Goal: Task Accomplishment & Management: Manage account settings

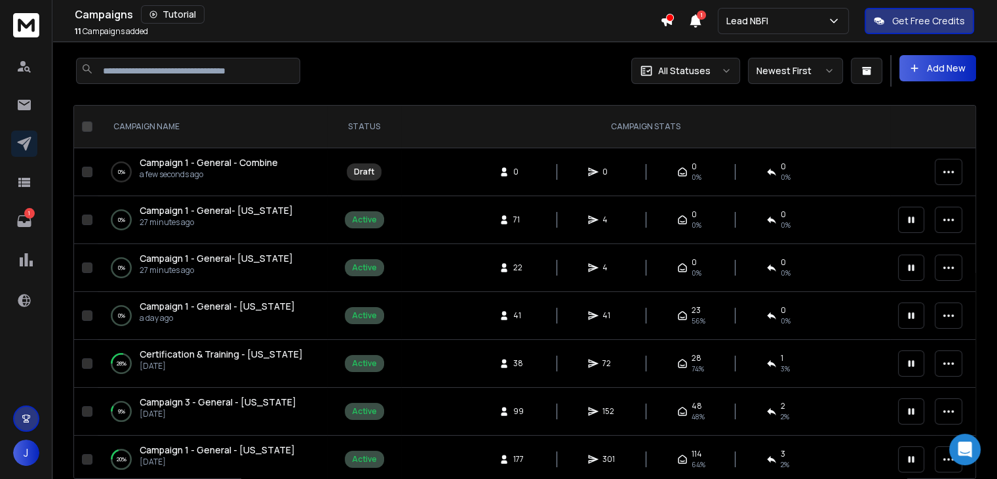
click at [241, 160] on span "Campaign 1 - General - Combine" at bounding box center [209, 162] width 138 height 12
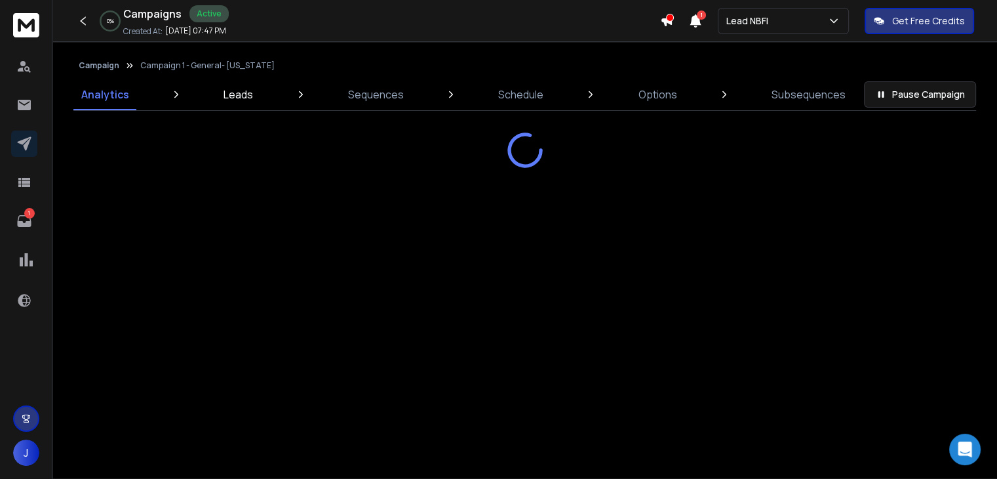
click at [245, 100] on p "Leads" at bounding box center [238, 95] width 29 height 16
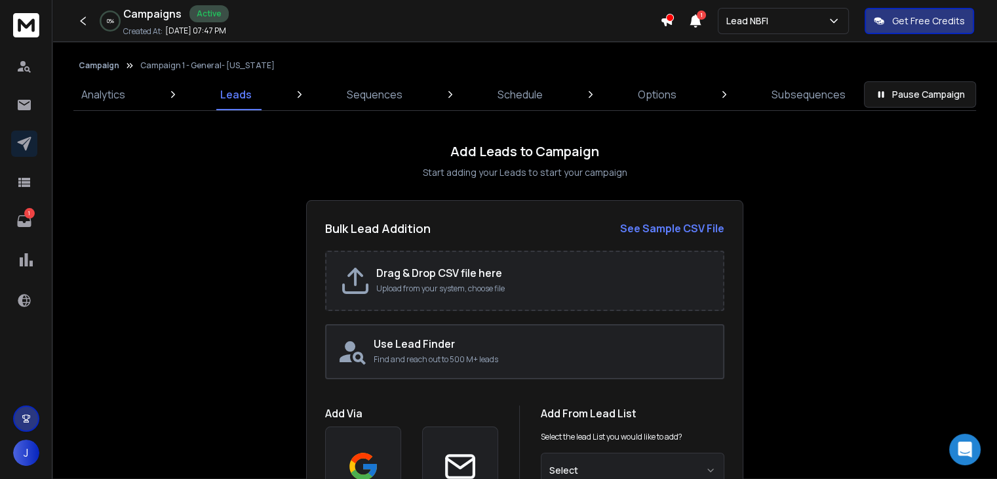
click at [484, 260] on div "Drag & Drop CSV file here Upload from your system, choose file" at bounding box center [524, 280] width 399 height 60
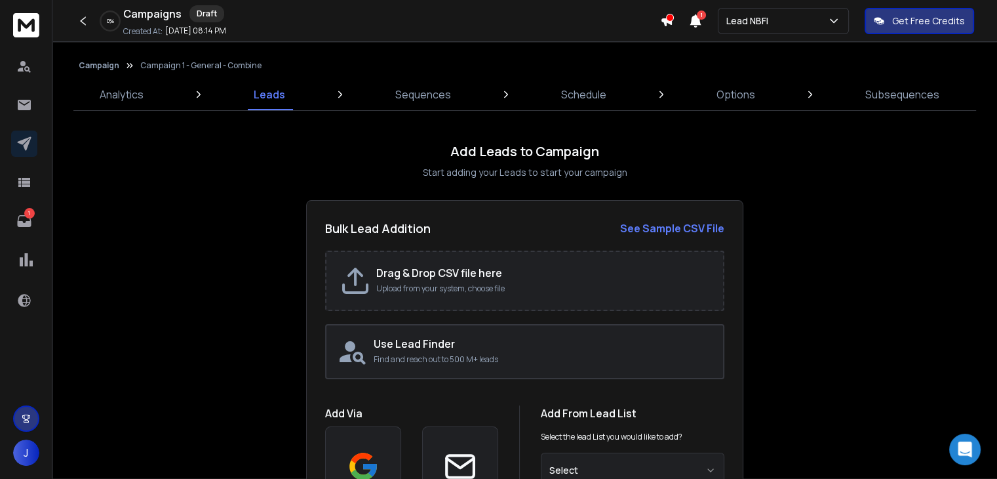
click at [492, 302] on div "Drag & Drop CSV file here Upload from your system, choose file" at bounding box center [524, 280] width 399 height 60
type input "**********"
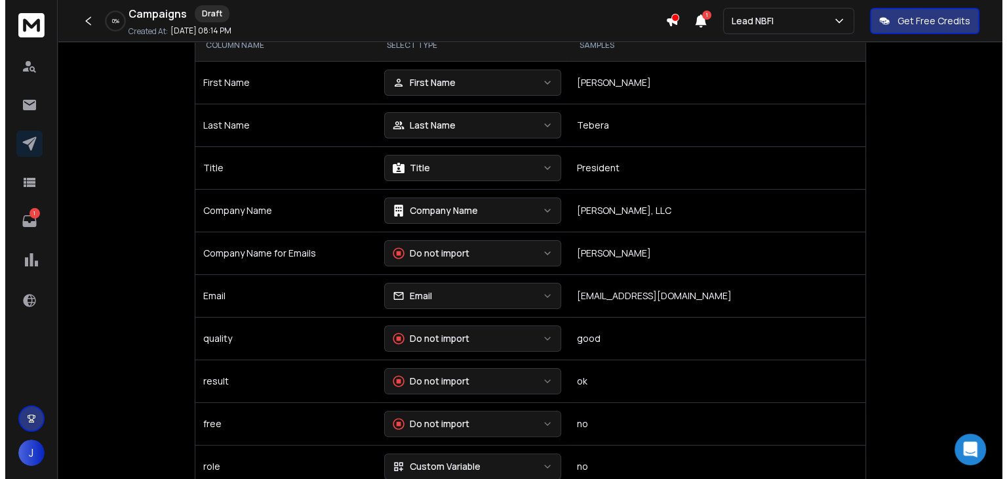
scroll to position [262, 0]
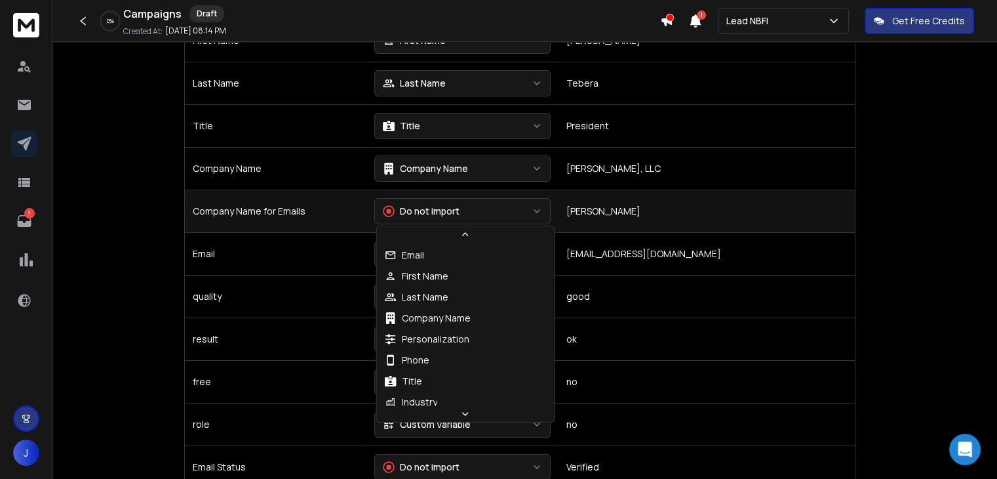
click at [470, 208] on button "Do not import" at bounding box center [462, 211] width 177 height 26
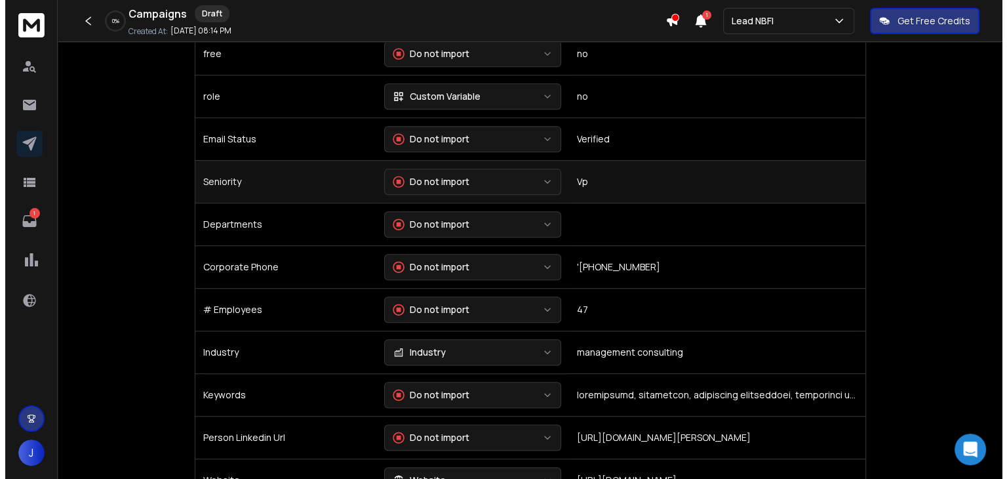
scroll to position [524, 0]
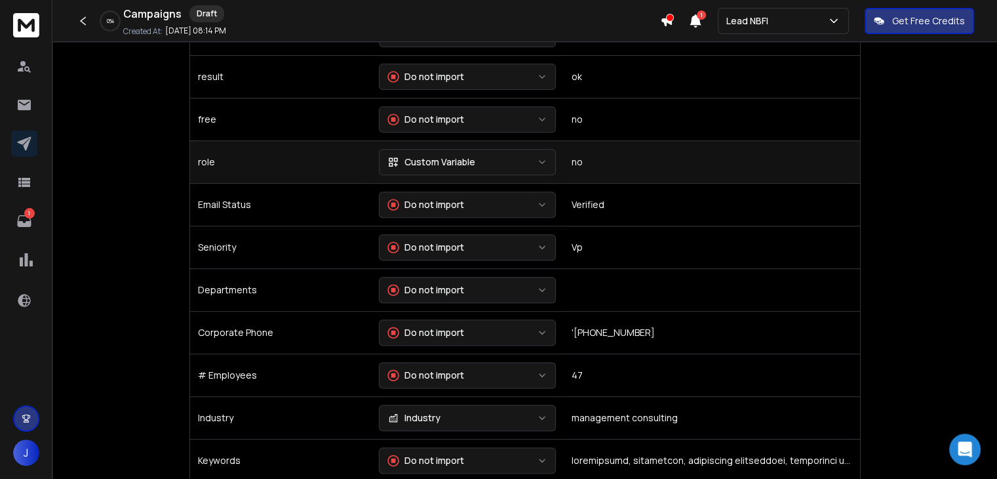
click at [458, 159] on div "Custom Variable" at bounding box center [431, 161] width 88 height 13
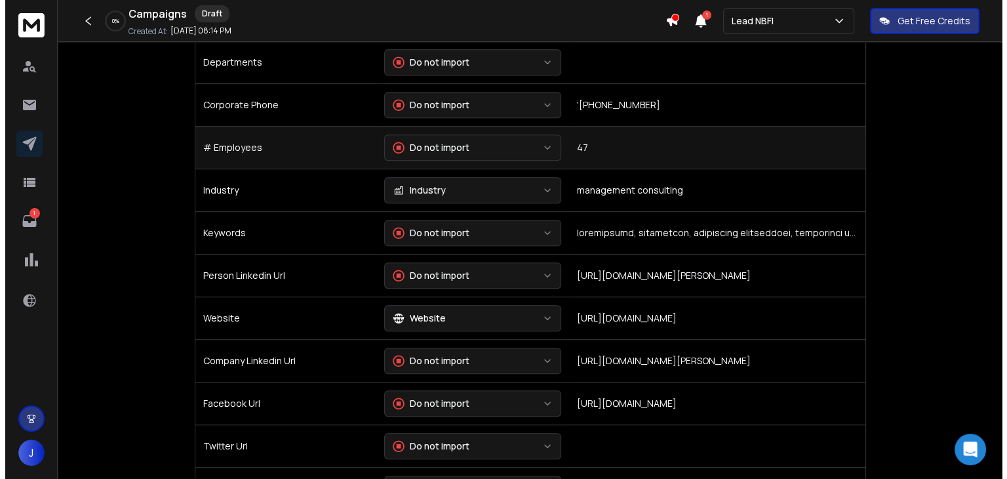
scroll to position [721, 0]
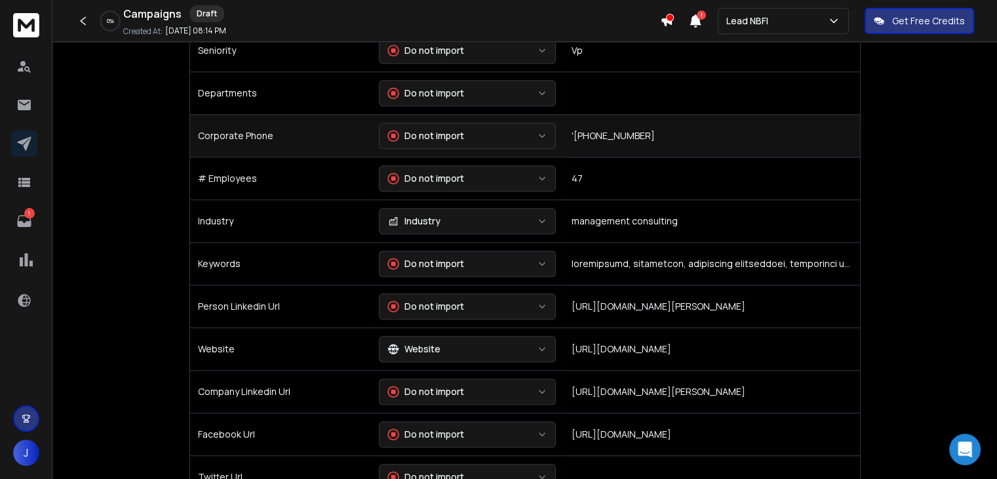
click at [462, 130] on button "Do not import" at bounding box center [467, 136] width 177 height 26
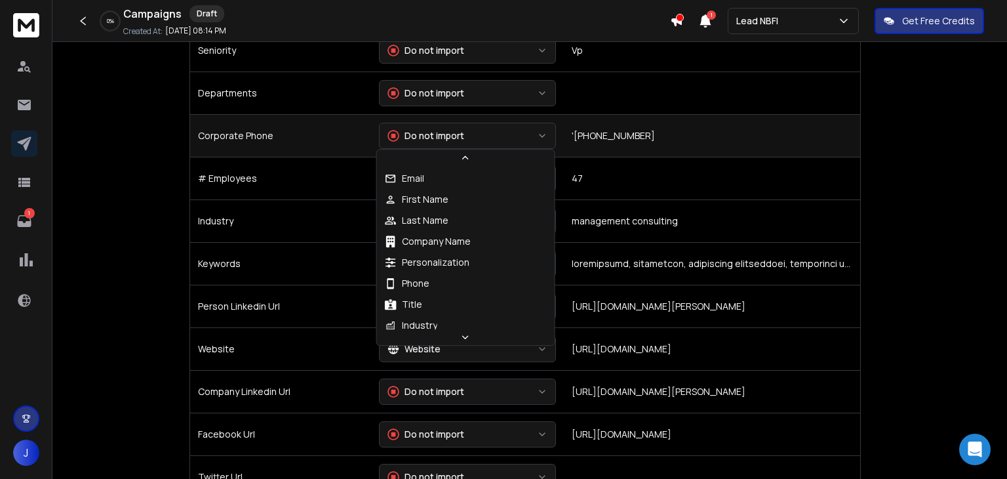
scroll to position [132, 0]
click at [462, 134] on button "Do not import" at bounding box center [462, 136] width 177 height 26
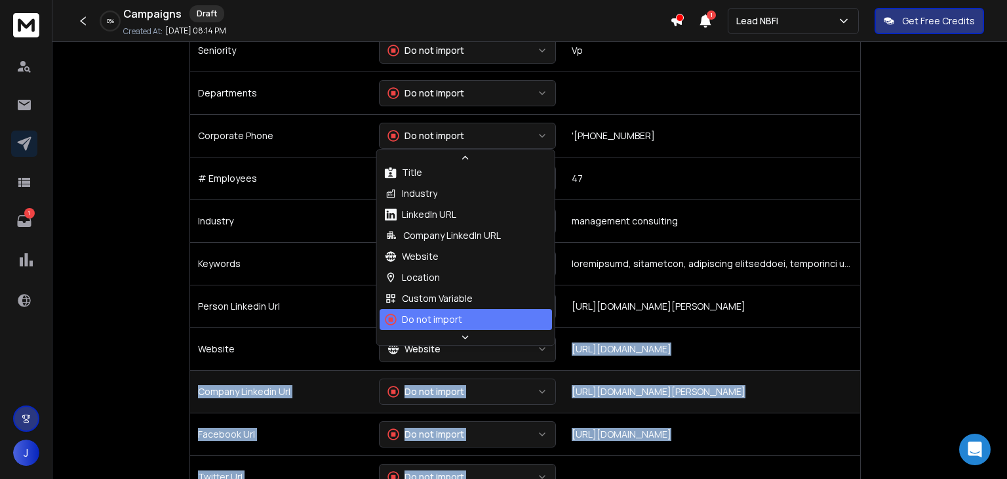
drag, startPoint x: 619, startPoint y: 387, endPoint x: 632, endPoint y: 388, distance: 12.5
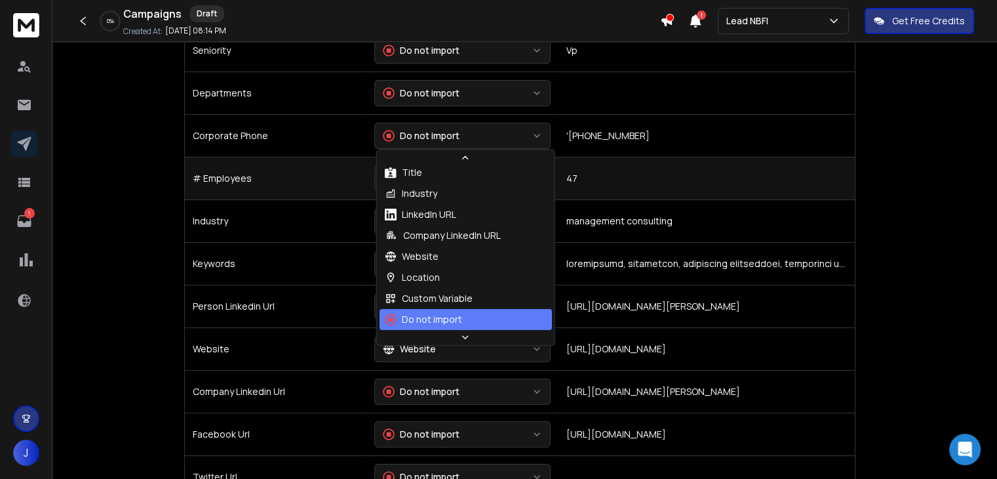
click at [665, 189] on td "47" at bounding box center [707, 178] width 296 height 43
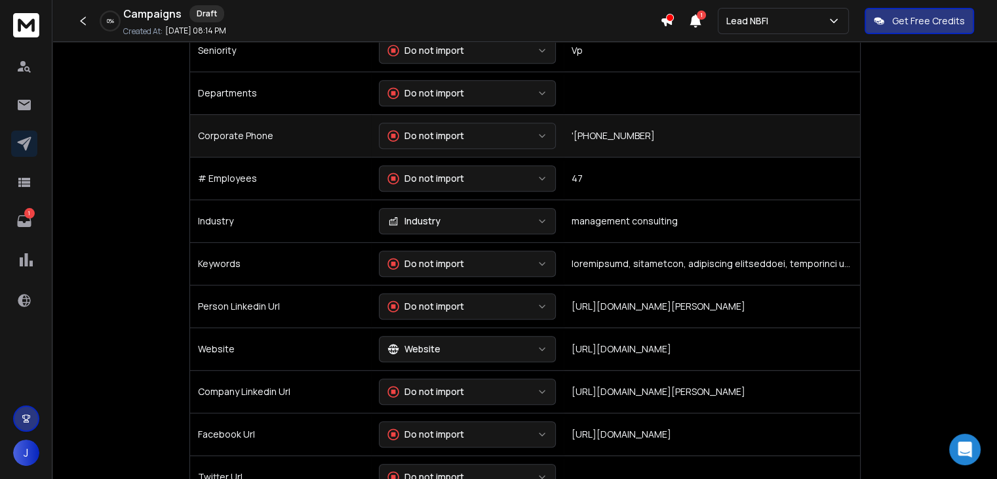
click at [485, 135] on button "Do not import" at bounding box center [467, 136] width 177 height 26
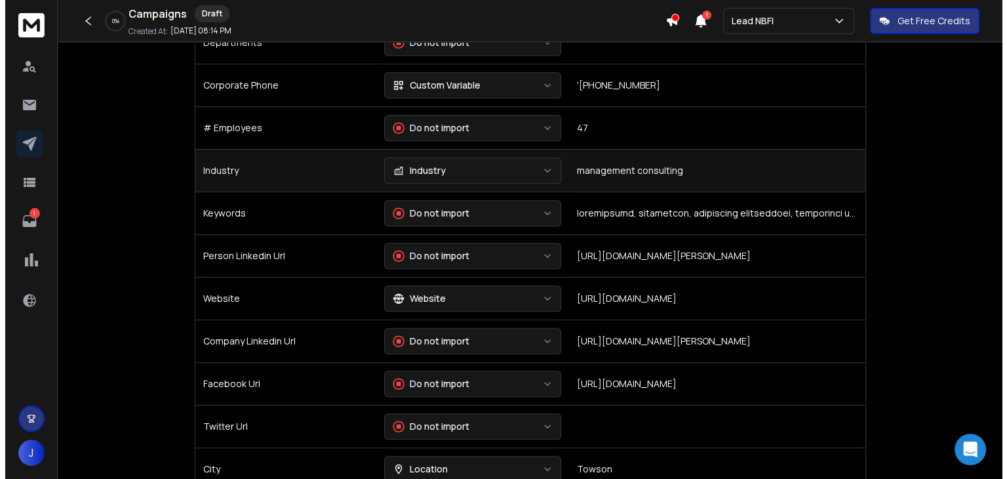
scroll to position [787, 0]
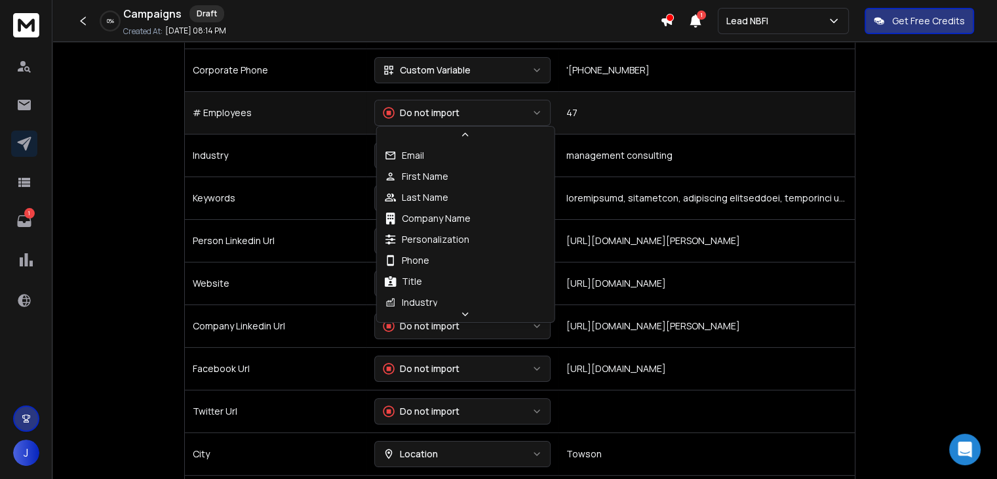
click at [462, 117] on button "Do not import" at bounding box center [462, 113] width 177 height 26
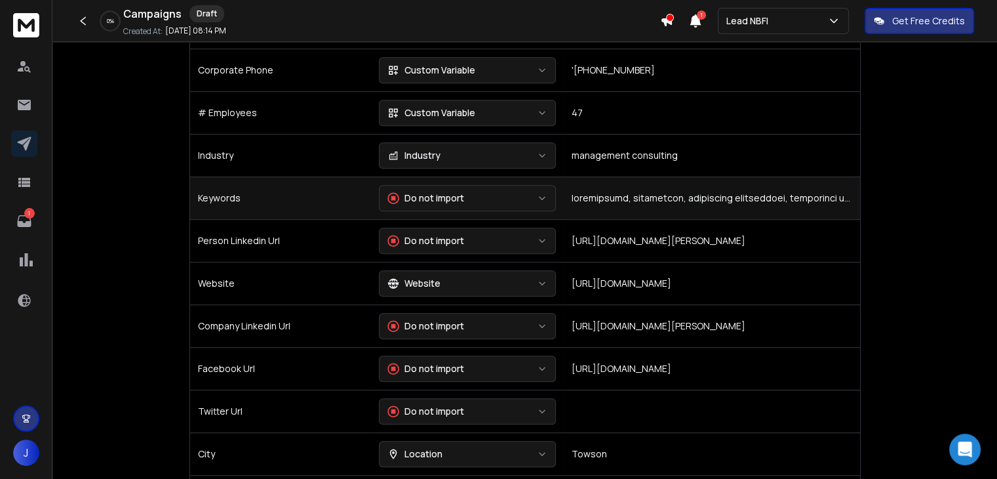
click at [489, 195] on button "Do not import" at bounding box center [467, 198] width 177 height 26
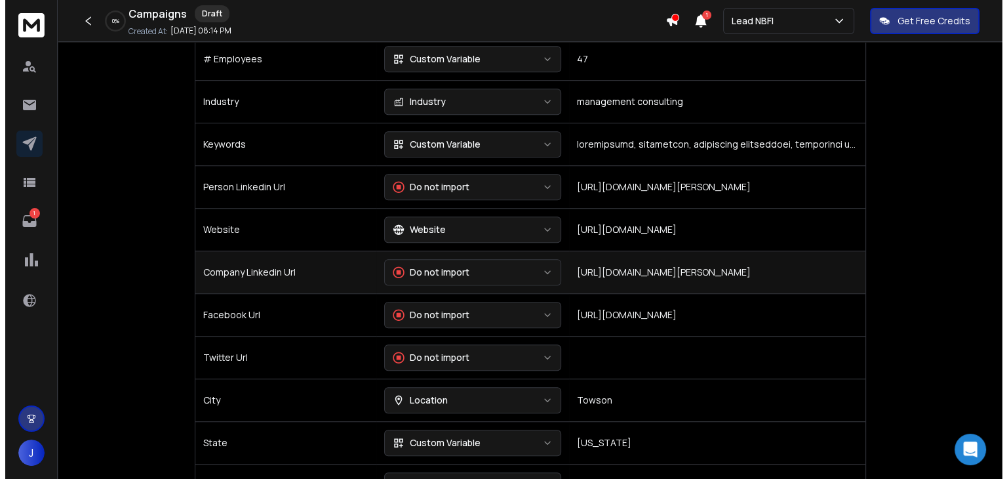
scroll to position [918, 0]
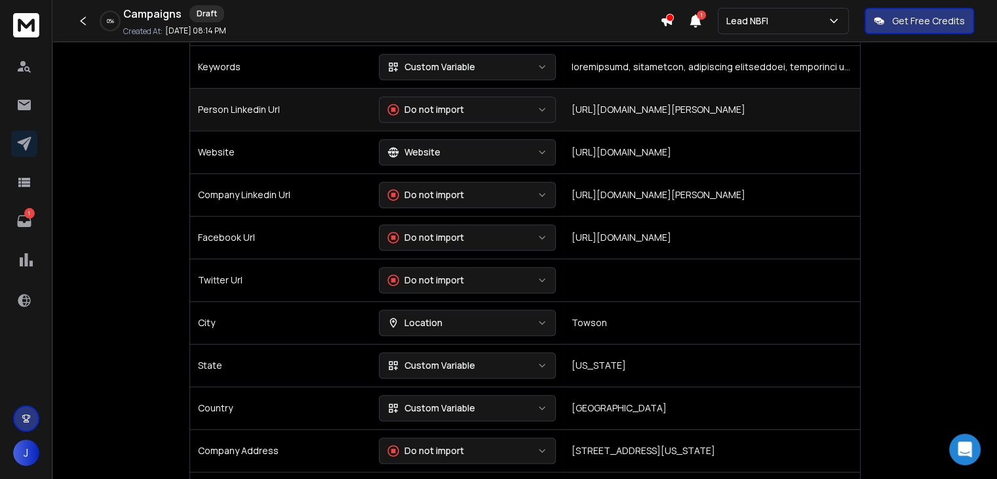
click at [459, 103] on div "Do not import" at bounding box center [425, 109] width 77 height 13
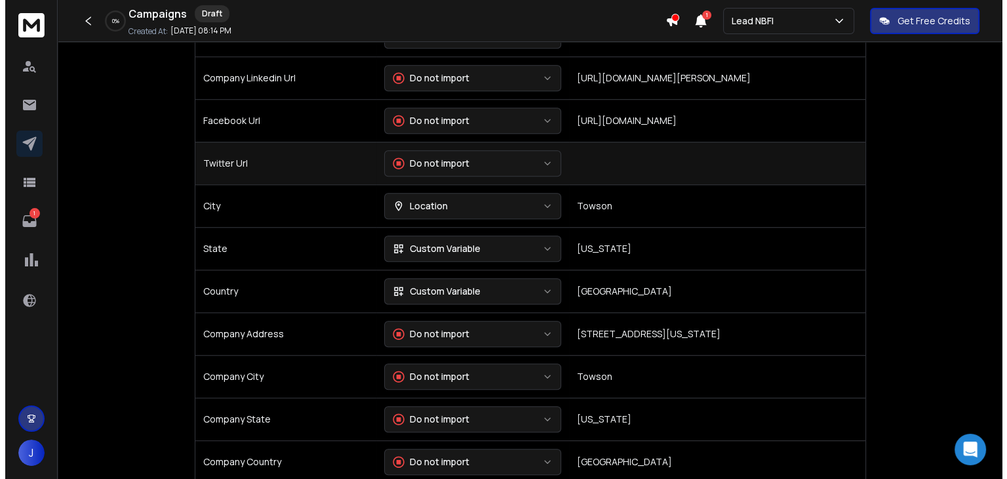
scroll to position [1049, 0]
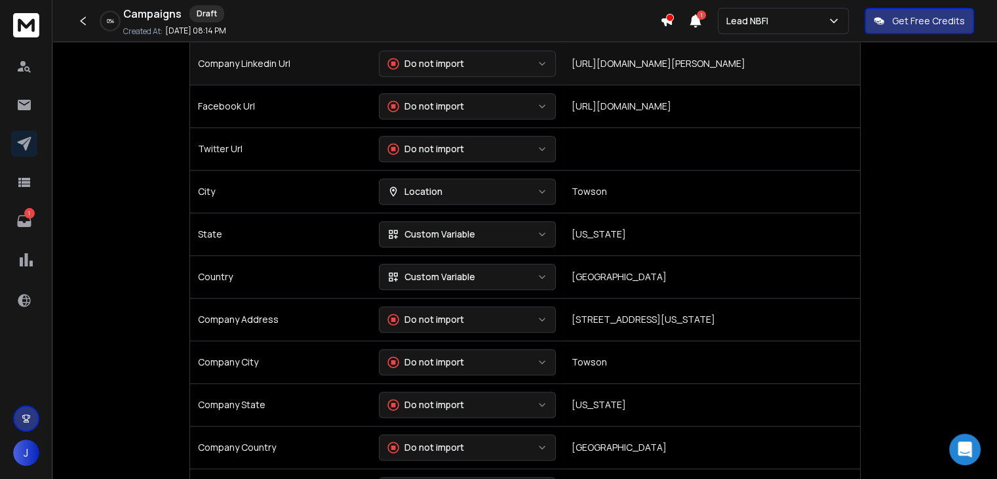
click at [450, 62] on div "Do not import" at bounding box center [425, 63] width 77 height 13
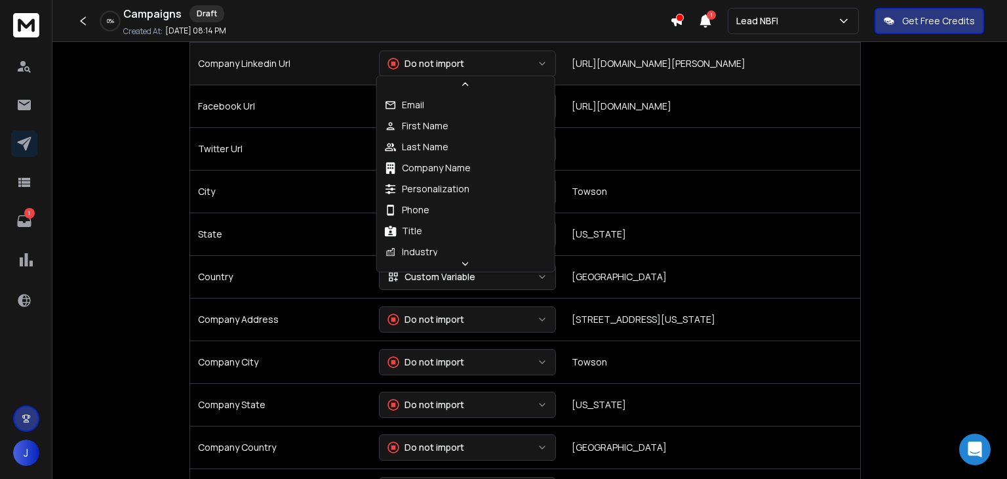
scroll to position [132, 0]
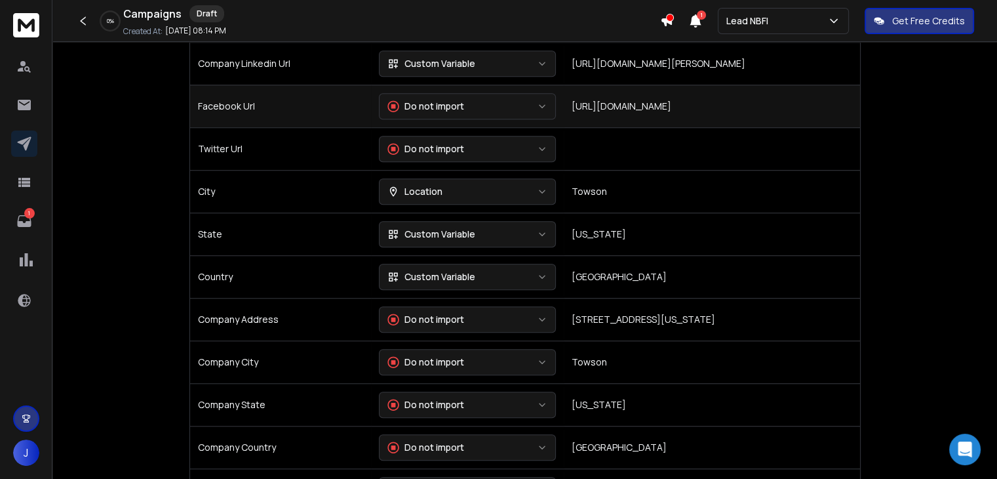
click at [460, 116] on td "Do not import" at bounding box center [467, 106] width 193 height 43
click at [464, 106] on button "Do not import" at bounding box center [467, 106] width 177 height 26
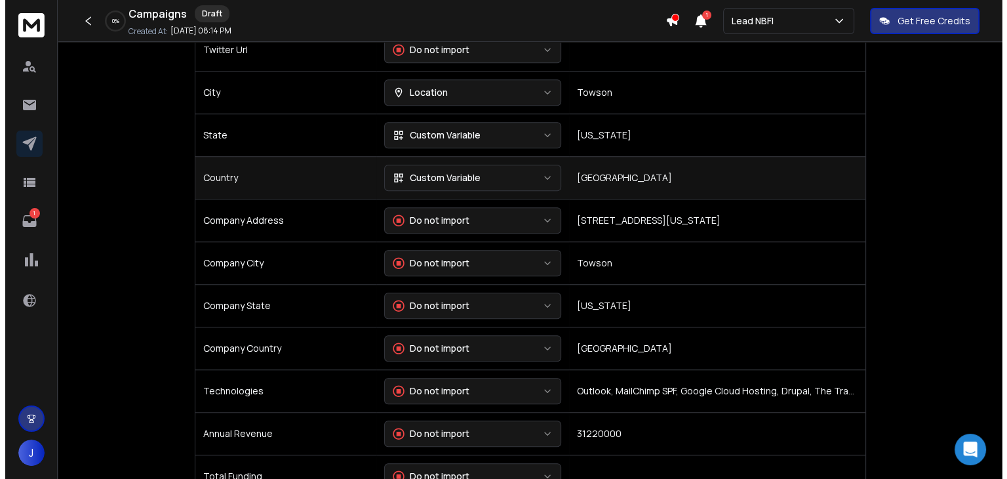
scroll to position [1180, 0]
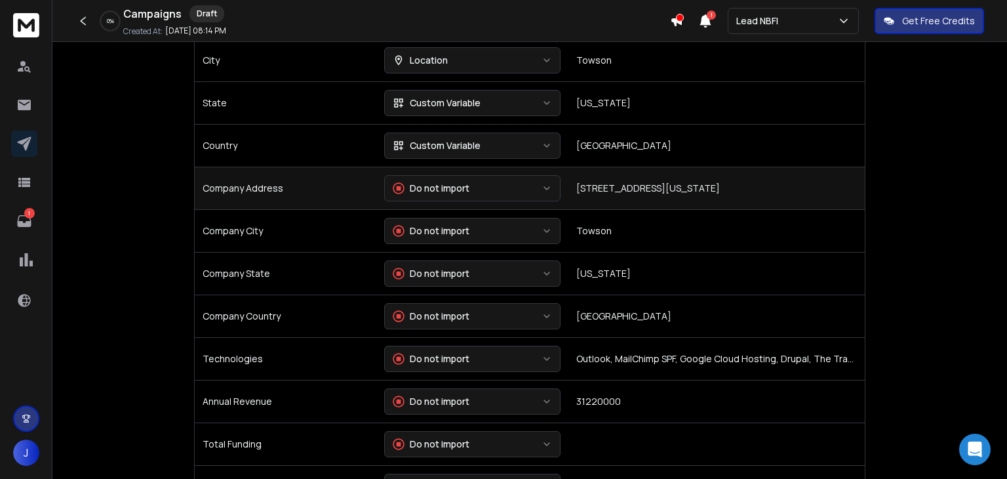
click at [464, 183] on button "Do not import" at bounding box center [472, 188] width 177 height 26
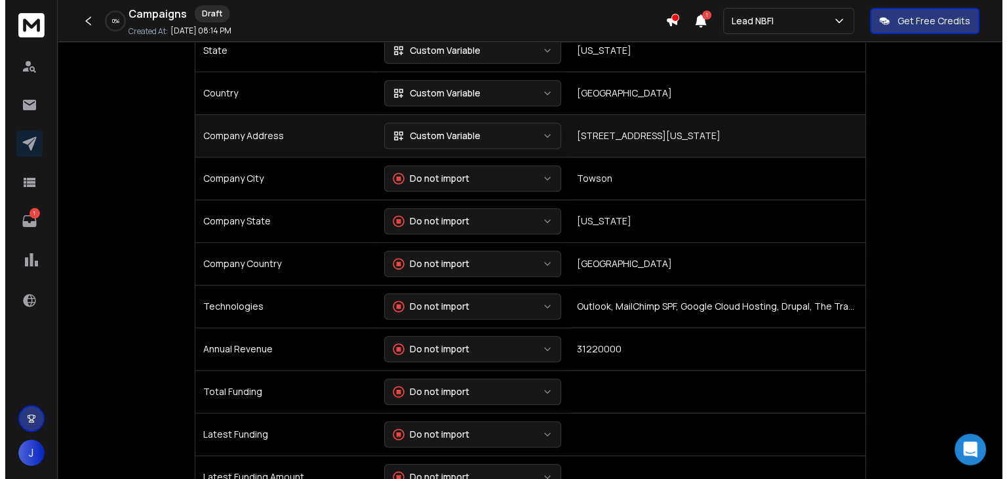
scroll to position [1311, 0]
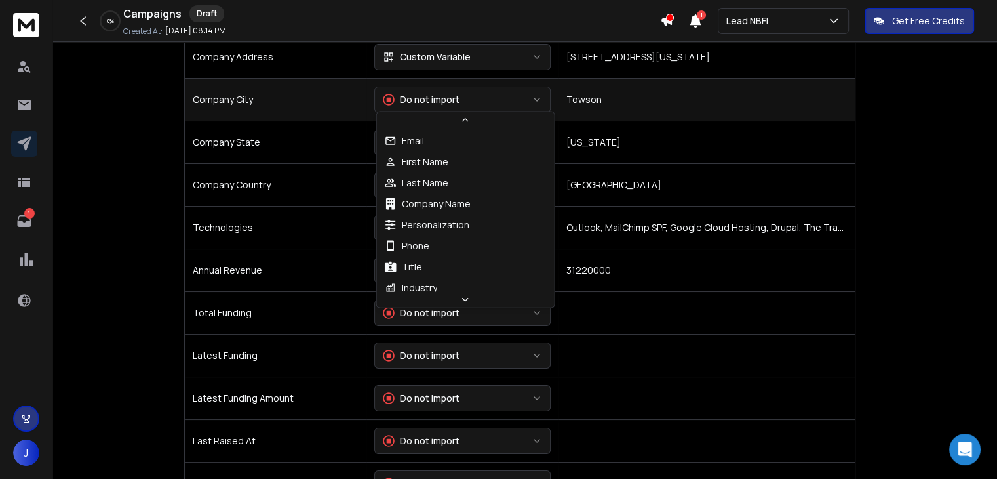
click at [448, 98] on div "Do not import" at bounding box center [421, 99] width 77 height 13
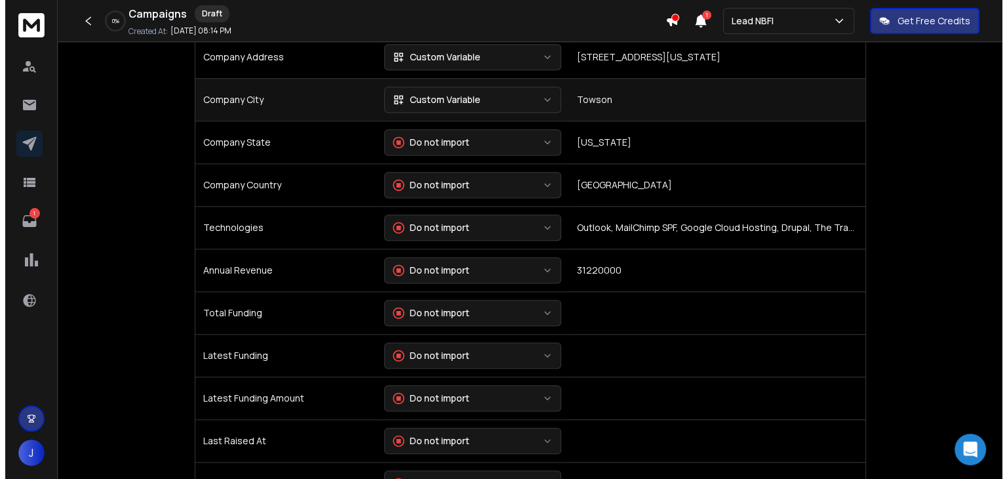
scroll to position [1377, 0]
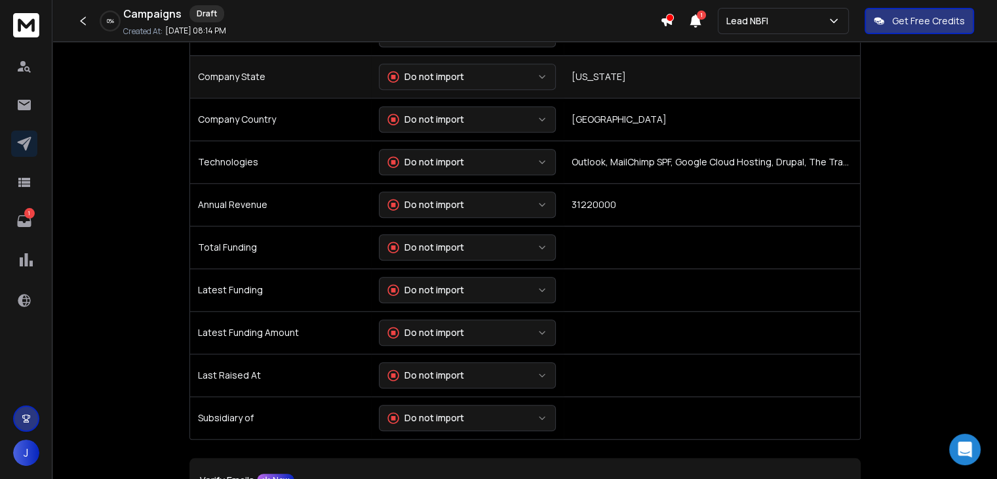
click at [454, 72] on div "Do not import" at bounding box center [425, 76] width 77 height 13
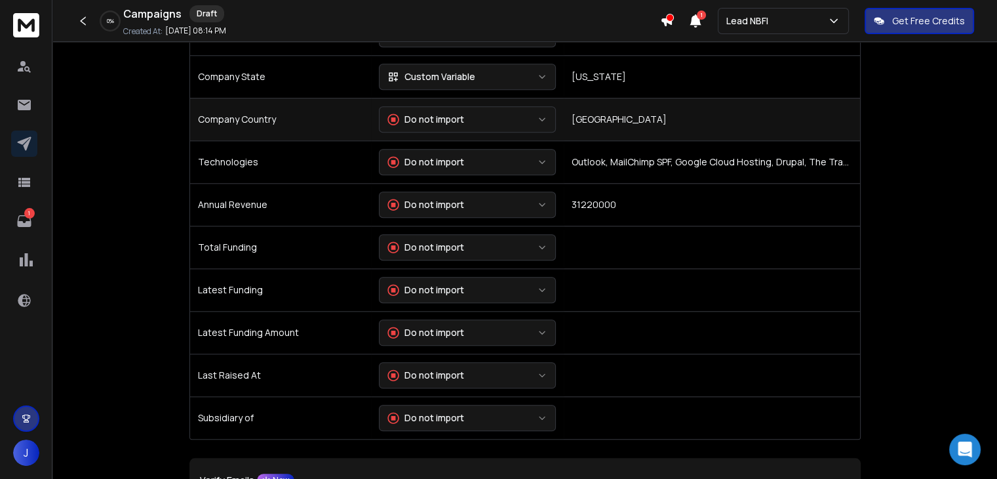
click at [486, 123] on button "Do not import" at bounding box center [467, 119] width 177 height 26
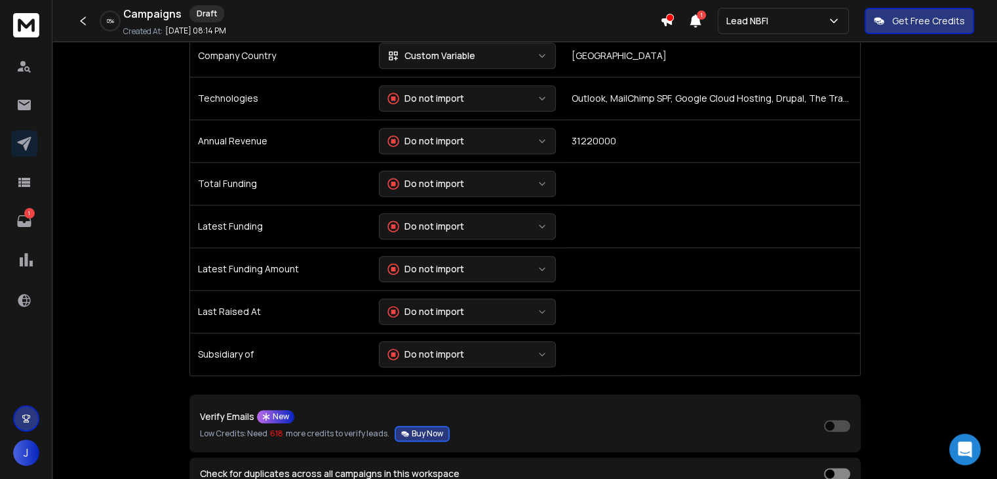
scroll to position [1535, 0]
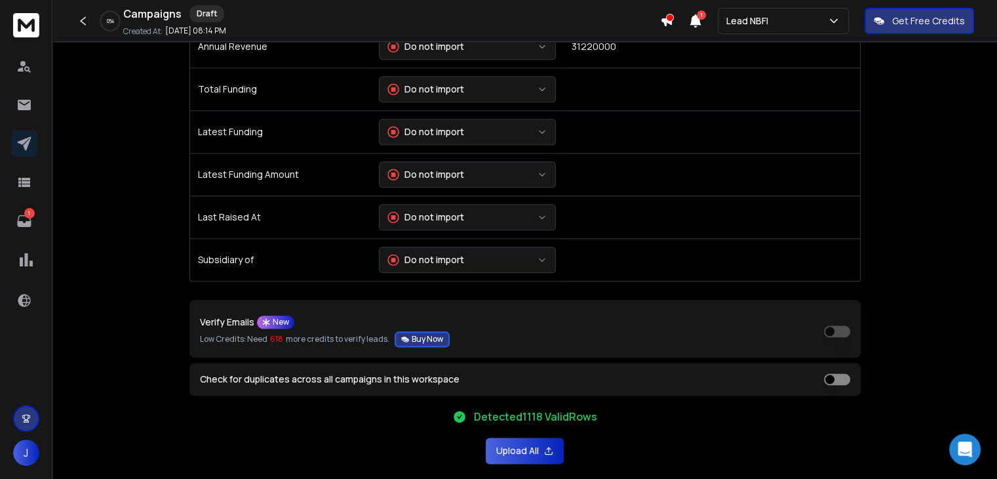
click at [836, 373] on button "Check for duplicates across all campaigns in this workspace" at bounding box center [837, 379] width 26 height 12
click at [533, 446] on button "Upload All" at bounding box center [525, 450] width 78 height 26
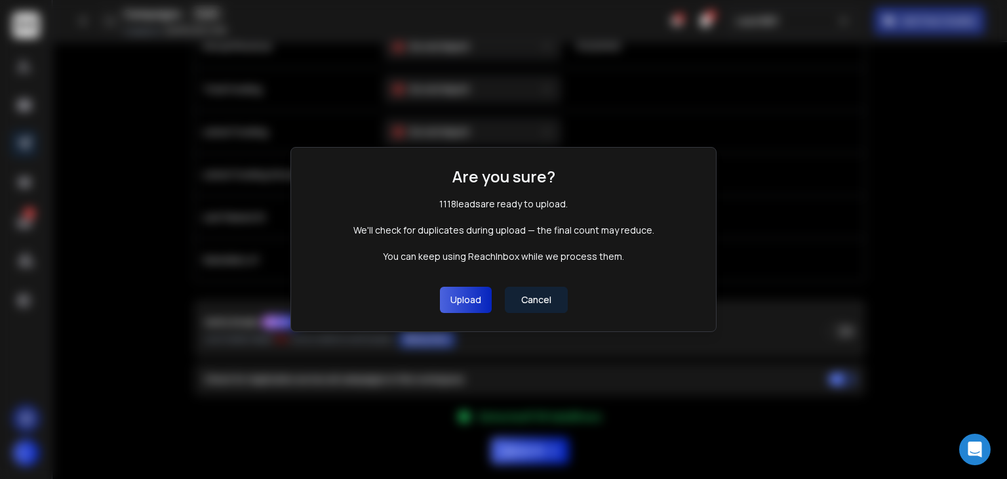
click at [475, 299] on button "Upload" at bounding box center [466, 299] width 52 height 26
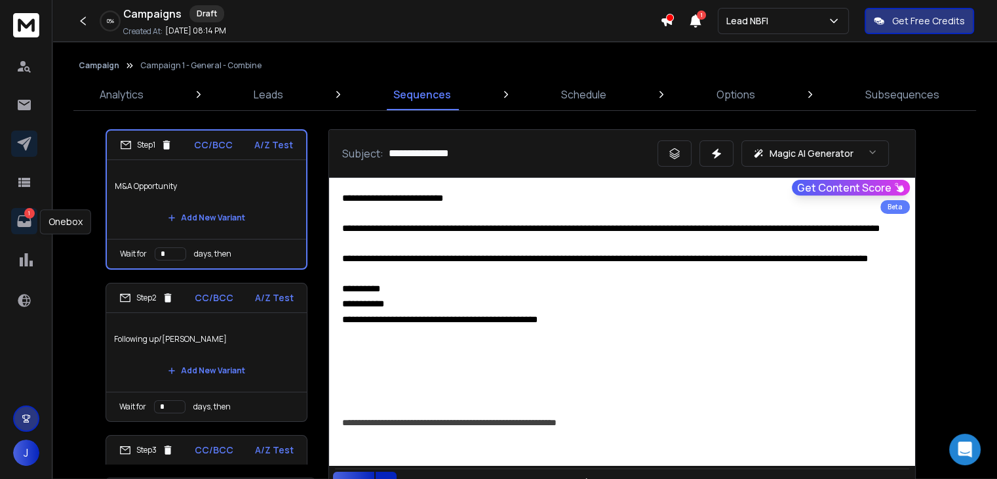
click at [22, 228] on icon at bounding box center [24, 221] width 16 height 16
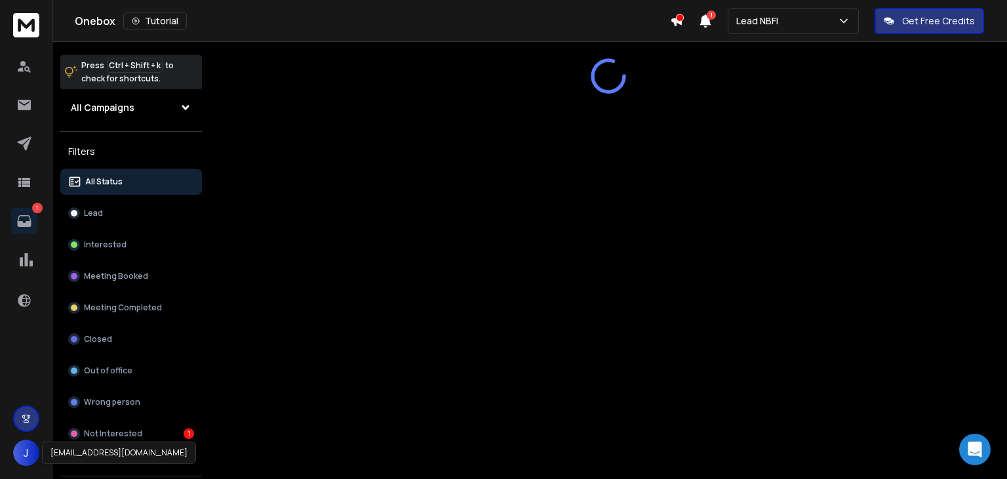
click at [22, 460] on span "J" at bounding box center [26, 452] width 26 height 26
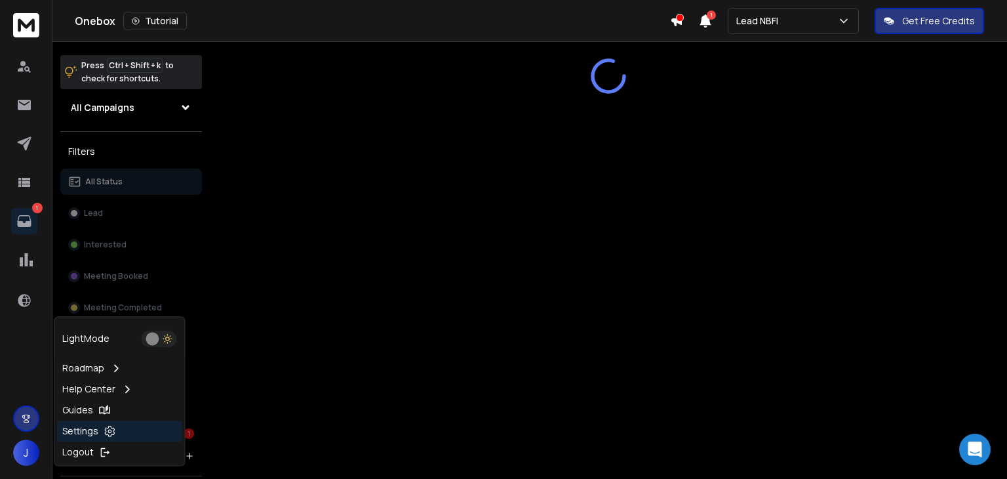
click at [85, 435] on p "Settings" at bounding box center [80, 430] width 36 height 13
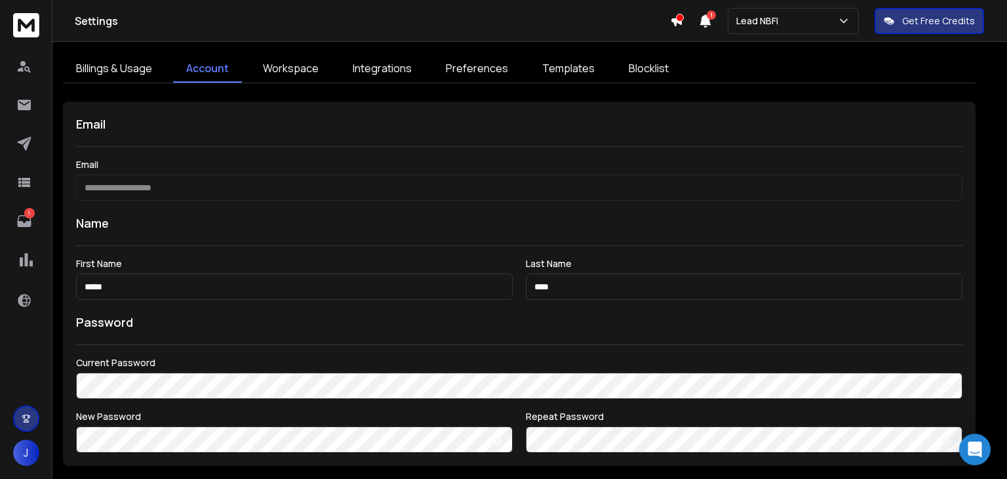
click at [269, 76] on link "Workspace" at bounding box center [291, 69] width 82 height 28
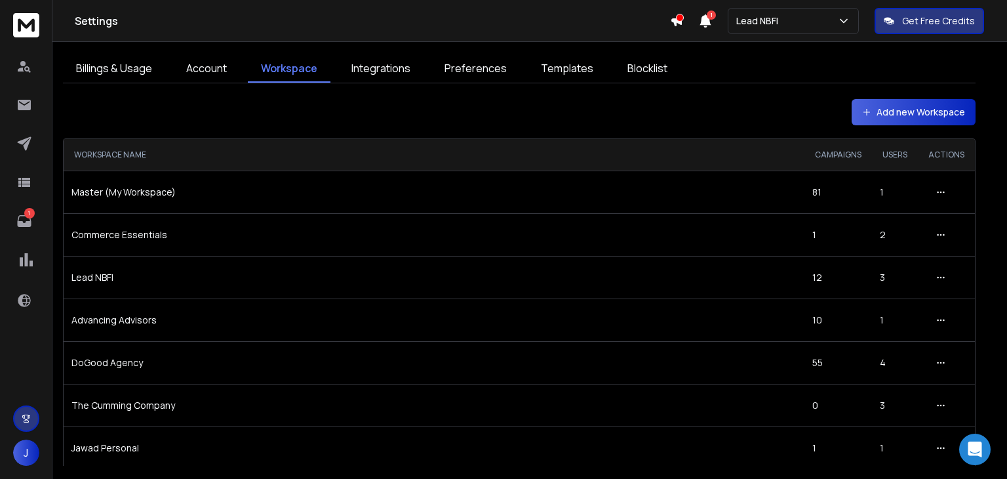
scroll to position [5, 0]
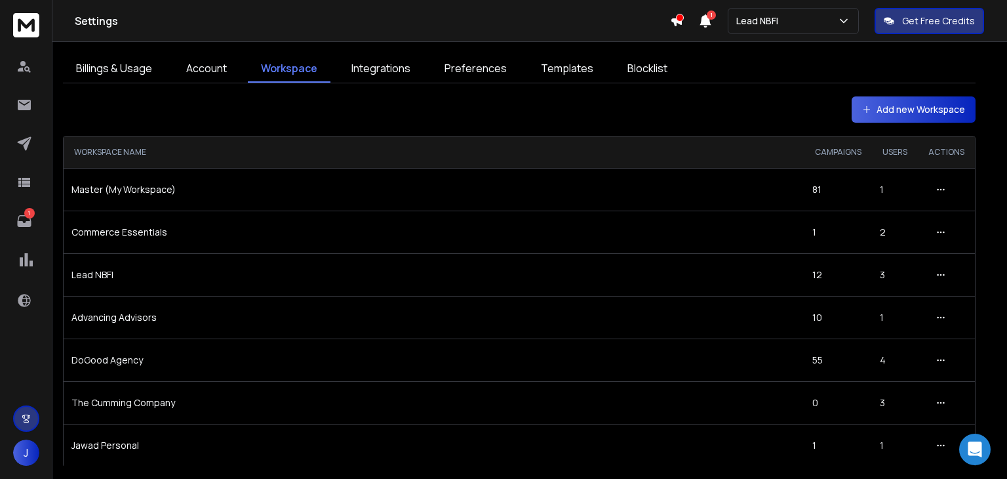
click at [145, 66] on link "Billings & Usage" at bounding box center [114, 69] width 102 height 28
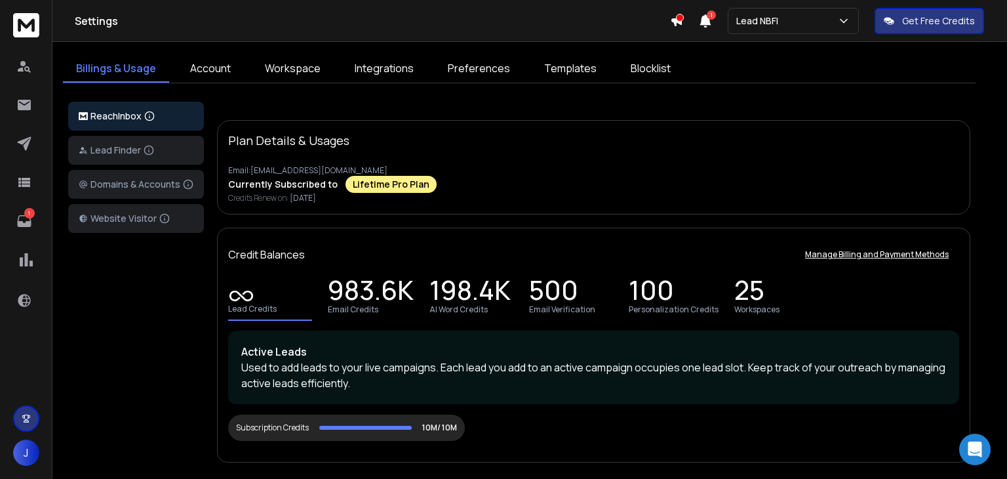
click at [438, 422] on p "10M/ 10M" at bounding box center [439, 427] width 35 height 10
drag, startPoint x: 449, startPoint y: 431, endPoint x: 416, endPoint y: 425, distance: 33.2
click at [416, 425] on div "Subscription Credits 10M/ 10M" at bounding box center [346, 427] width 237 height 26
click at [438, 403] on div "Active Leads Used to add leads to your live campaigns. Each lead you add to an …" at bounding box center [593, 385] width 731 height 110
click at [31, 453] on span "J" at bounding box center [26, 452] width 26 height 26
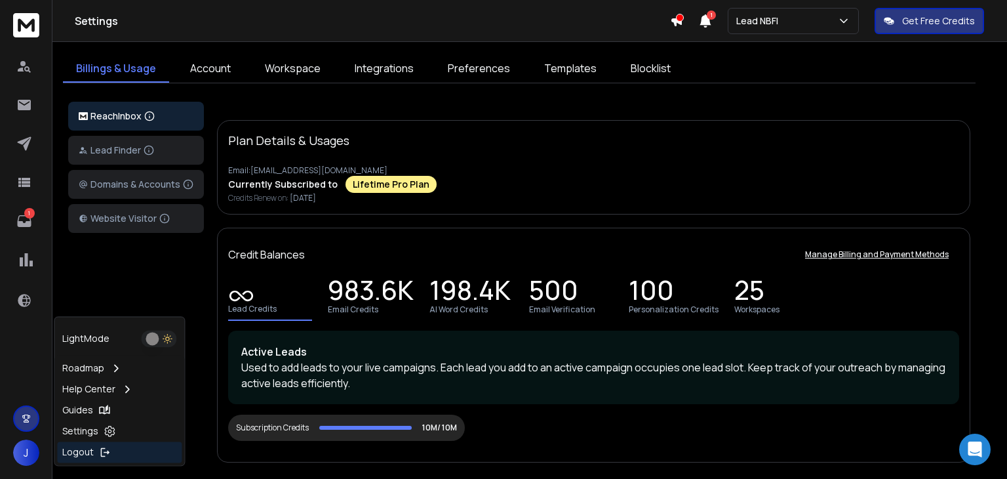
click at [77, 469] on div "Billings & Usage Account Workspace Integrations Preferences Templates Blocklist…" at bounding box center [529, 260] width 954 height 437
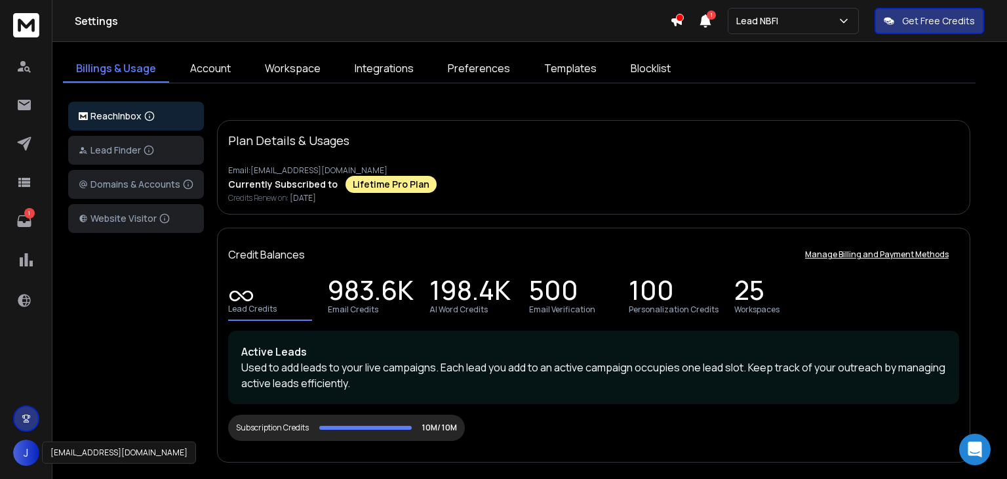
click at [9, 448] on div "1 J" at bounding box center [26, 239] width 52 height 479
click at [24, 449] on span "J" at bounding box center [26, 452] width 26 height 26
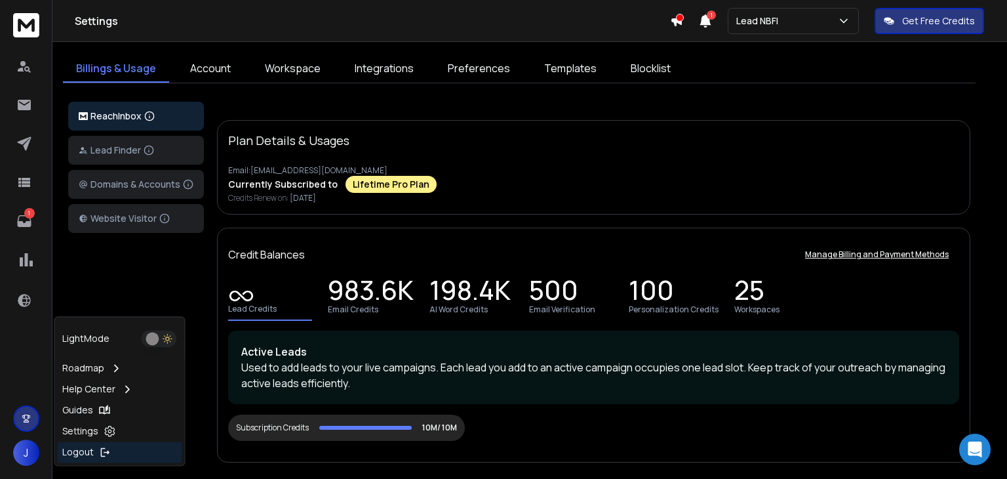
click at [84, 452] on p "Logout" at bounding box center [77, 451] width 31 height 13
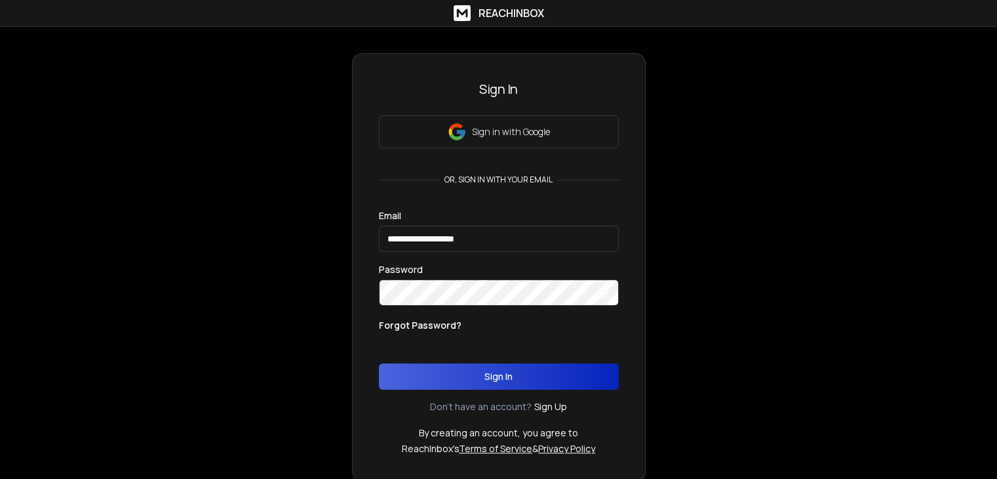
click at [404, 239] on input "**********" at bounding box center [499, 238] width 240 height 26
type input "**********"
click at [516, 364] on button "Sign In" at bounding box center [499, 376] width 240 height 26
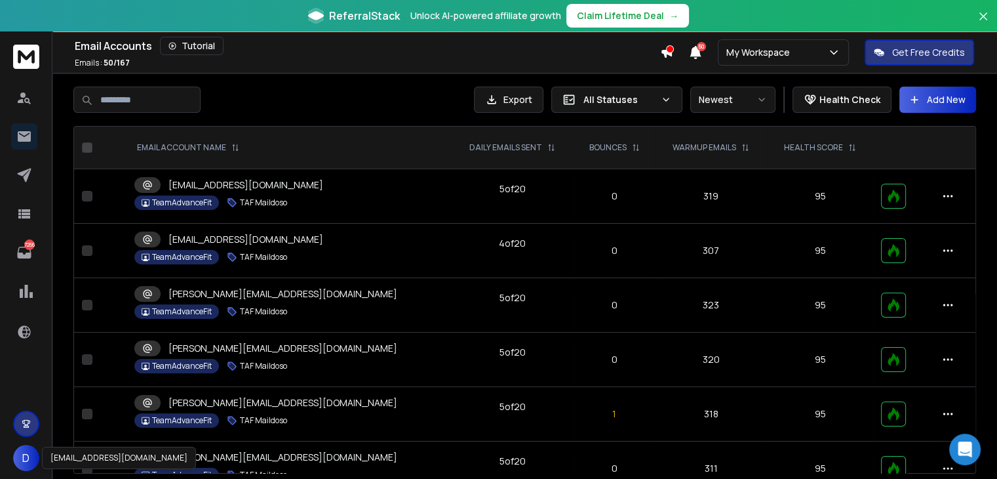
click at [30, 456] on span "D" at bounding box center [26, 457] width 26 height 26
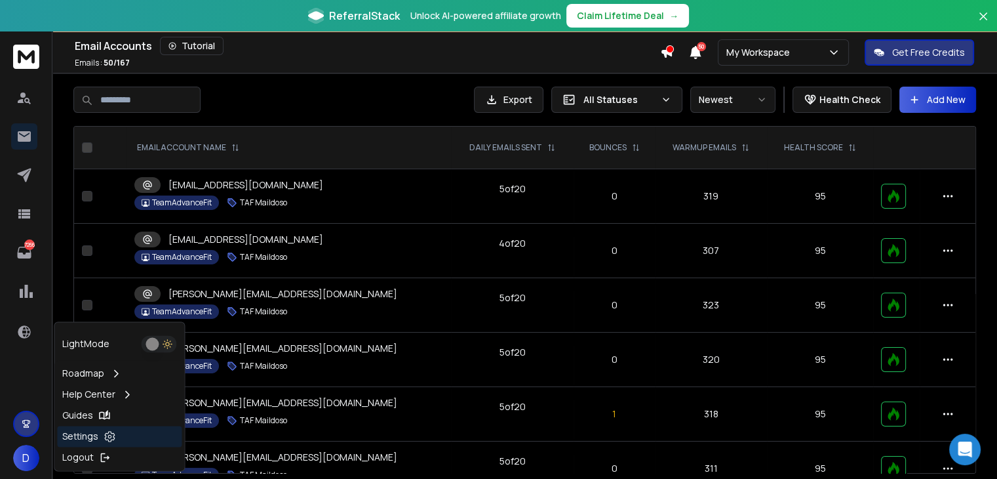
click at [100, 439] on div "Settings" at bounding box center [119, 435] width 125 height 21
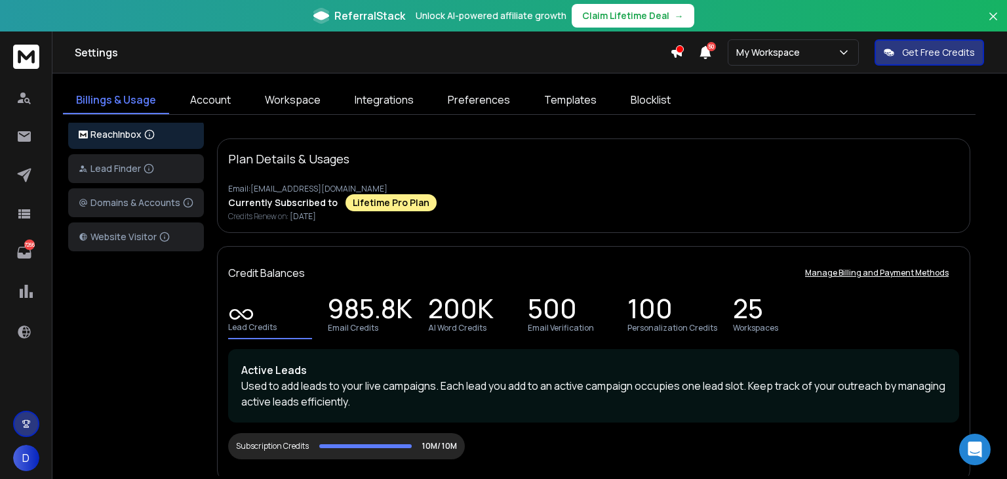
scroll to position [26, 0]
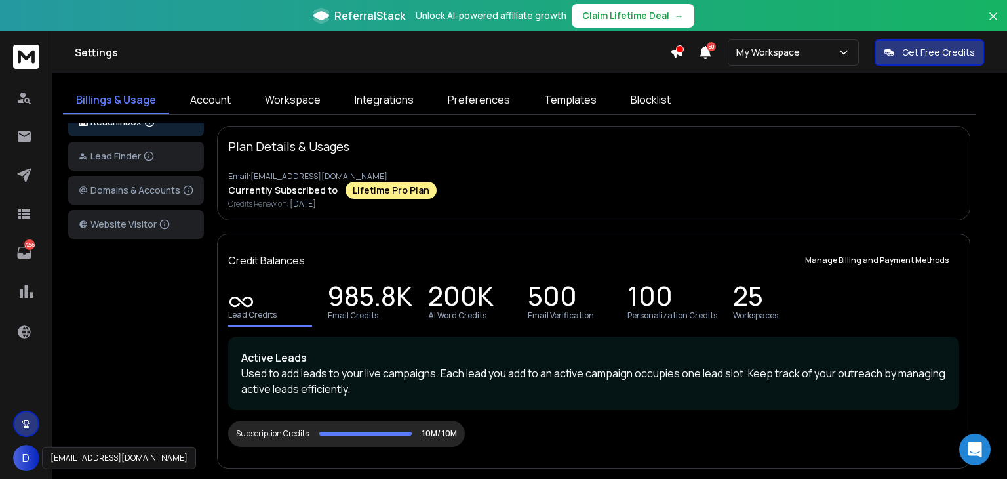
click at [24, 450] on span "D" at bounding box center [26, 457] width 26 height 26
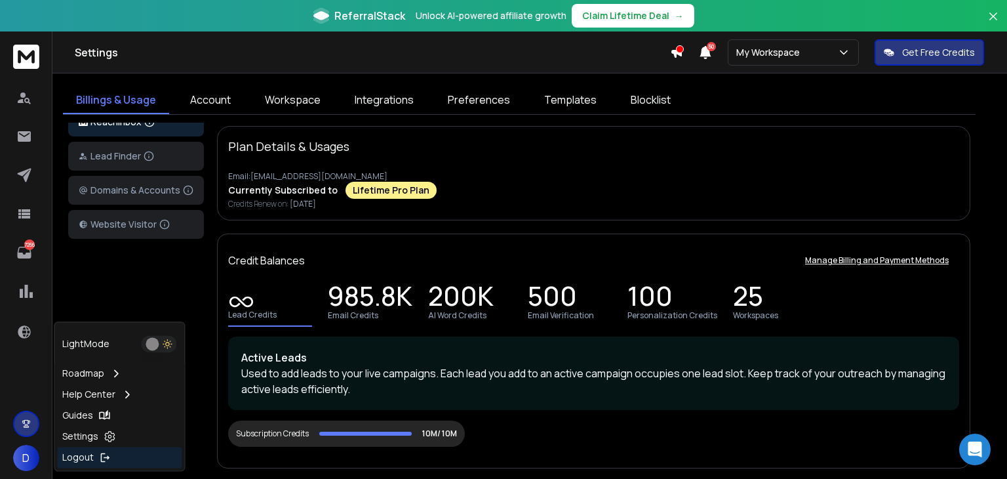
click at [94, 450] on div "Logout" at bounding box center [119, 456] width 125 height 21
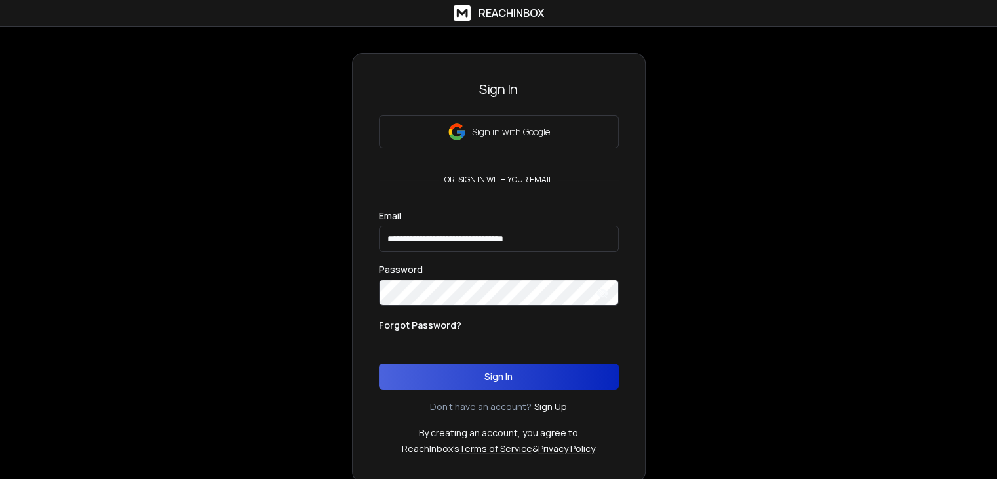
click at [488, 246] on input "**********" at bounding box center [499, 238] width 240 height 26
type input "**********"
click at [507, 381] on button "Sign In" at bounding box center [499, 376] width 240 height 26
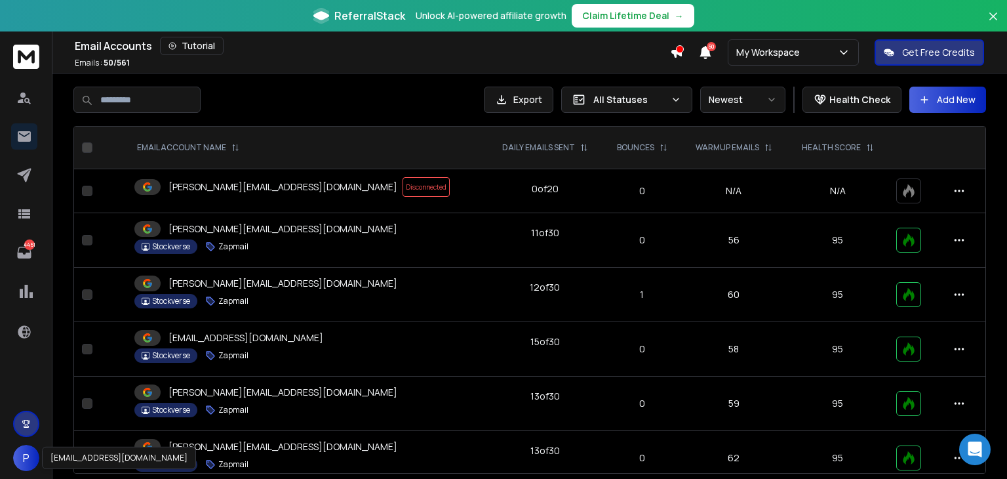
click at [20, 454] on span "P" at bounding box center [26, 457] width 26 height 26
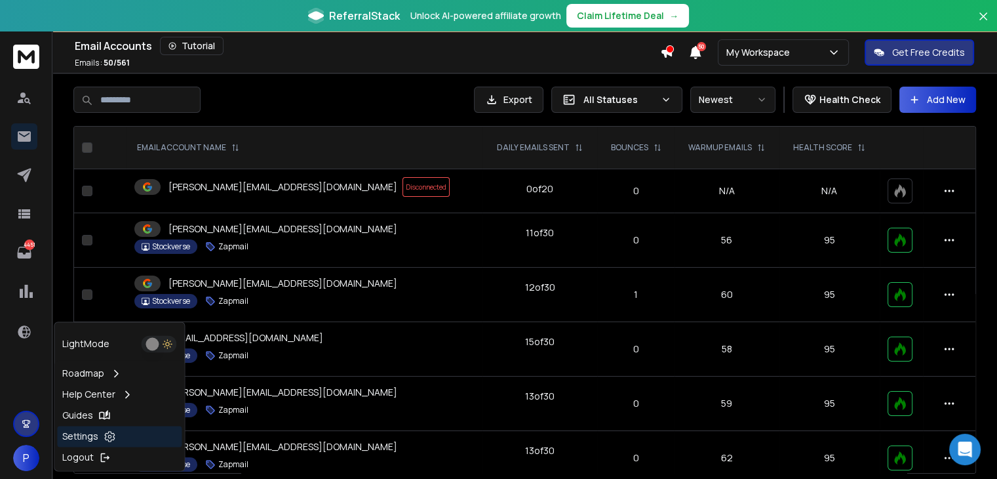
click at [102, 441] on div "Settings" at bounding box center [119, 435] width 125 height 21
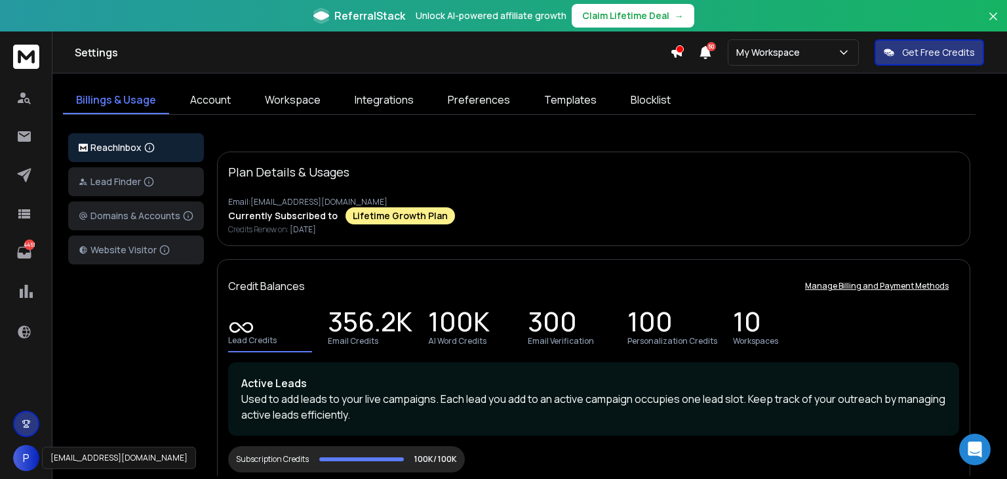
click at [38, 457] on span "P" at bounding box center [26, 457] width 26 height 26
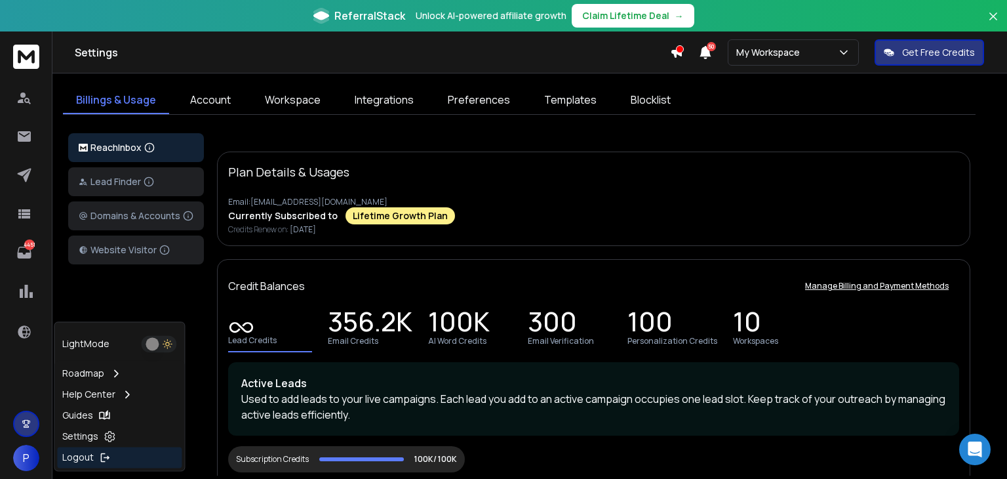
click at [72, 459] on p "Logout" at bounding box center [77, 456] width 31 height 13
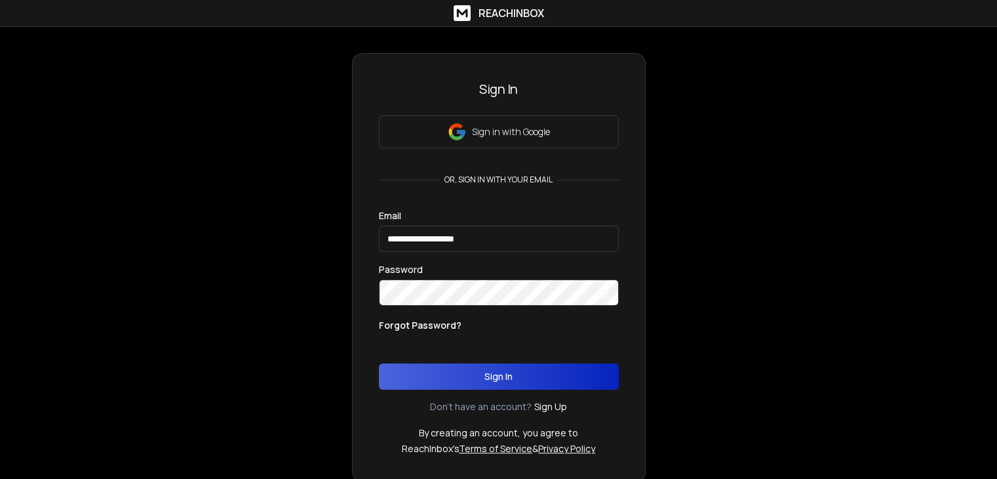
click at [472, 244] on input "**********" at bounding box center [499, 238] width 240 height 26
click at [505, 254] on form "**********" at bounding box center [499, 300] width 240 height 178
type input "**********"
click at [527, 383] on button "Sign In" at bounding box center [499, 376] width 240 height 26
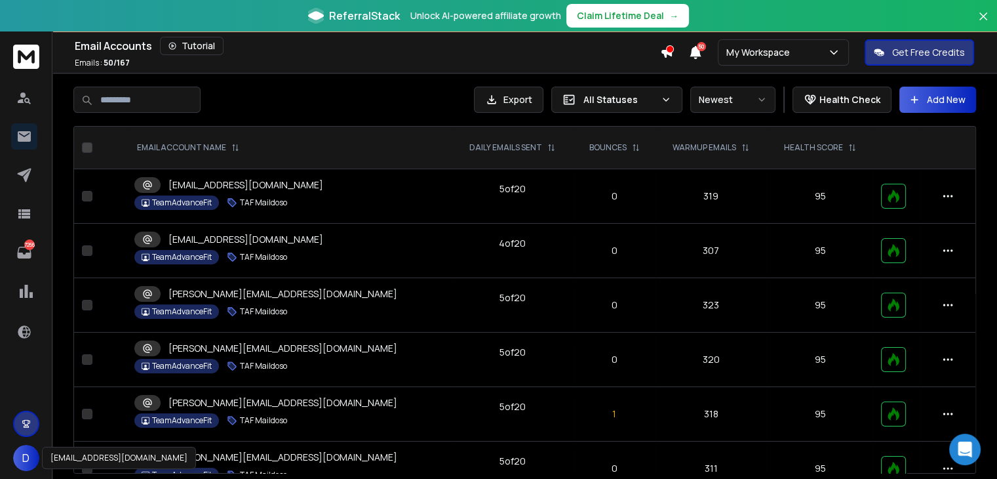
click at [37, 453] on span "D" at bounding box center [26, 457] width 26 height 26
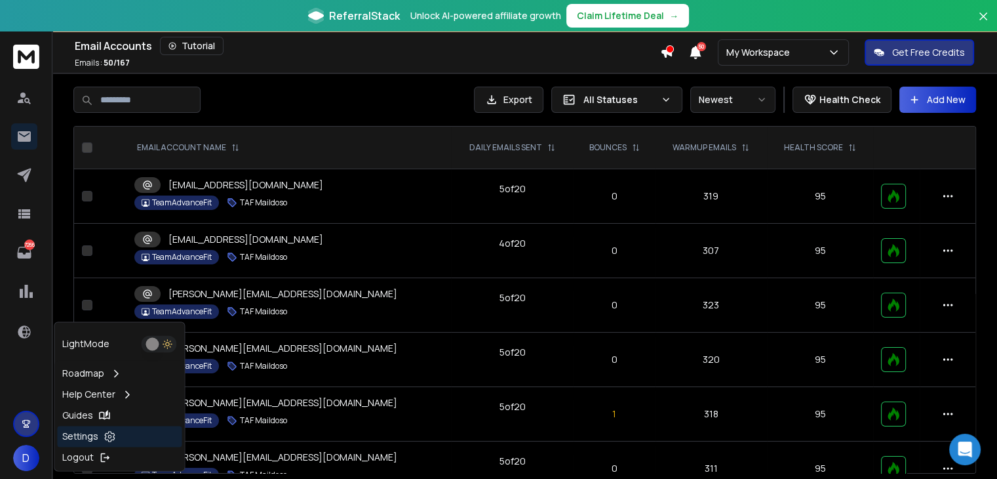
click at [100, 433] on div "Settings" at bounding box center [119, 435] width 125 height 21
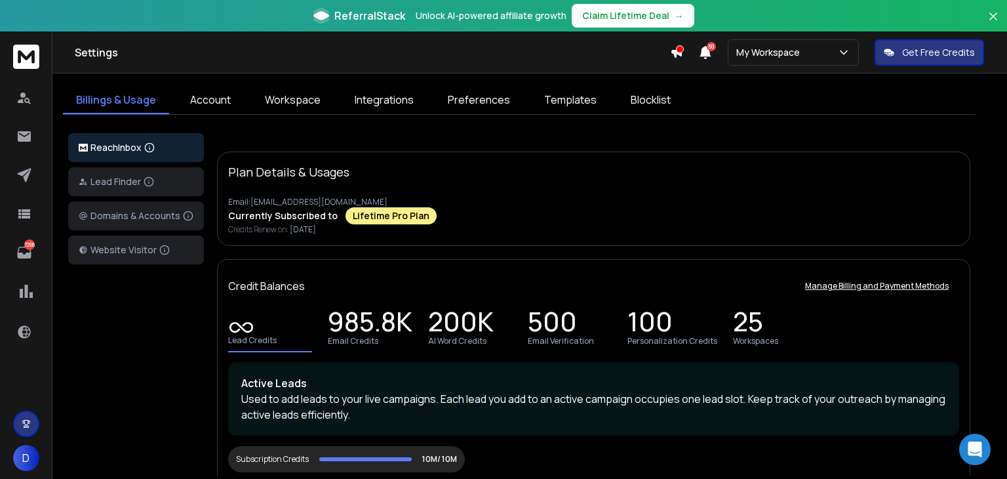
click at [288, 103] on link "Workspace" at bounding box center [293, 101] width 82 height 28
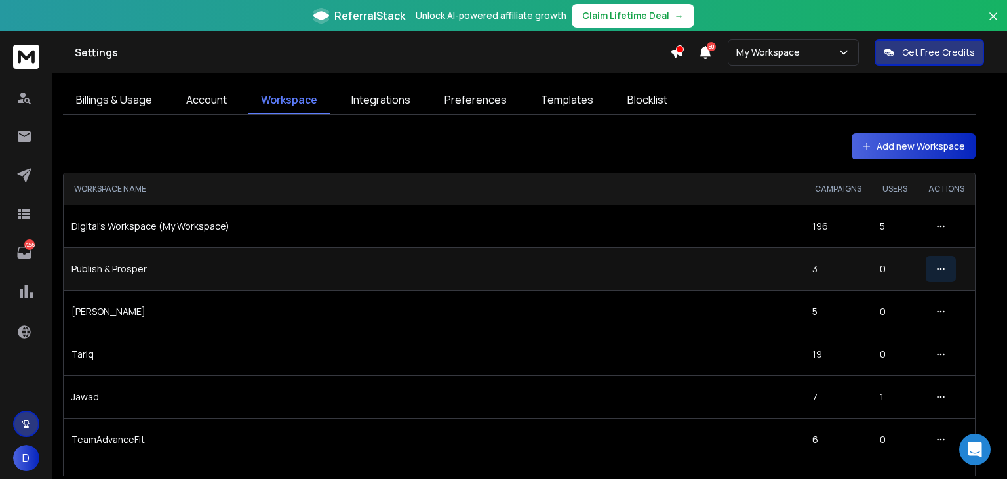
click at [941, 275] on button "button" at bounding box center [941, 269] width 30 height 26
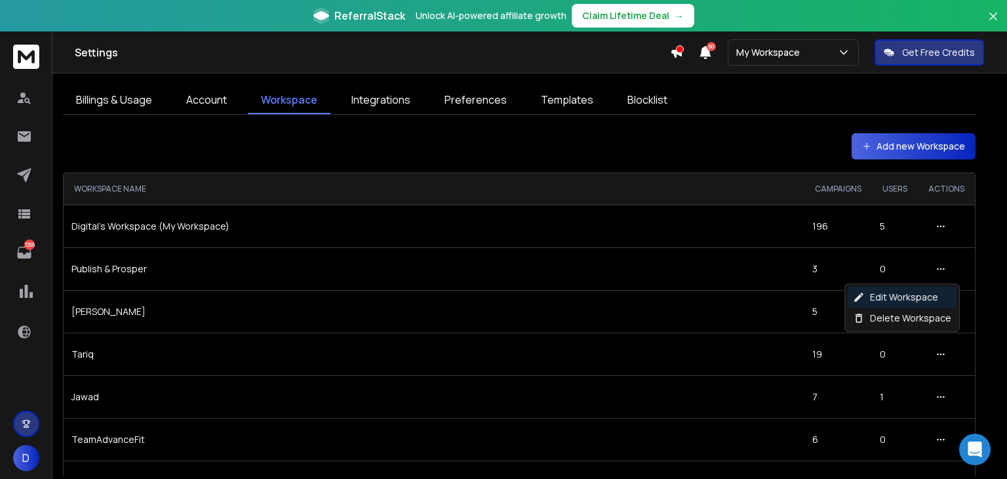
click at [895, 295] on p "Edit Workspace" at bounding box center [904, 296] width 68 height 13
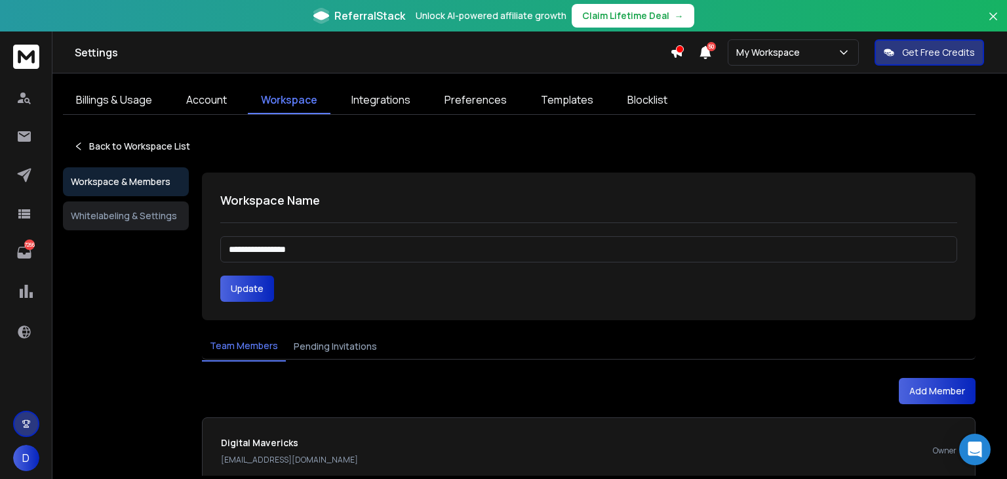
scroll to position [8, 0]
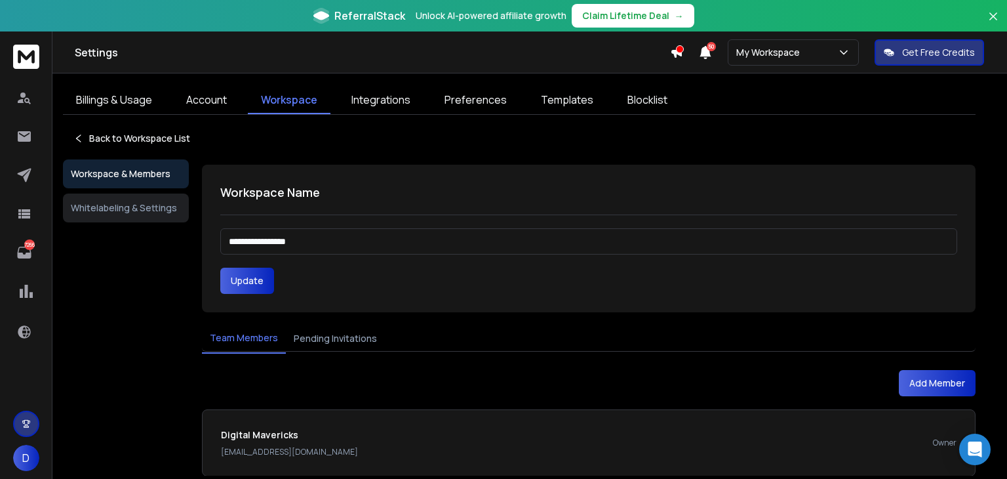
click at [899, 371] on button "Add Member" at bounding box center [937, 383] width 77 height 26
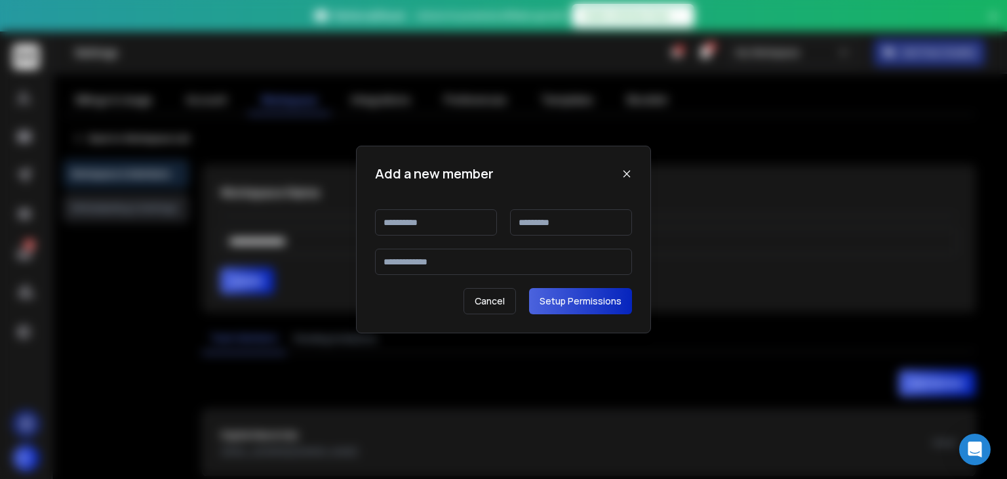
click at [627, 170] on icon at bounding box center [626, 173] width 10 height 10
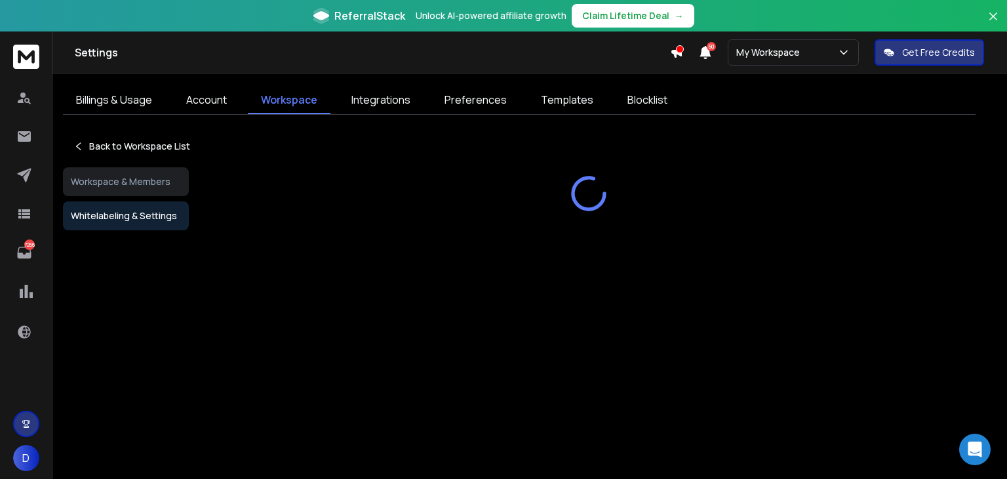
click at [173, 212] on button "Whitelabeling & Settings" at bounding box center [126, 215] width 126 height 29
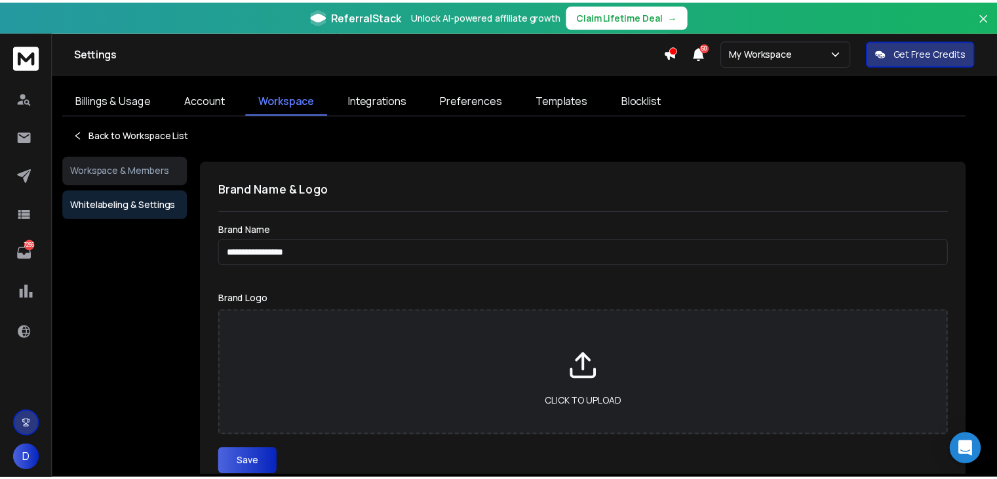
scroll to position [0, 0]
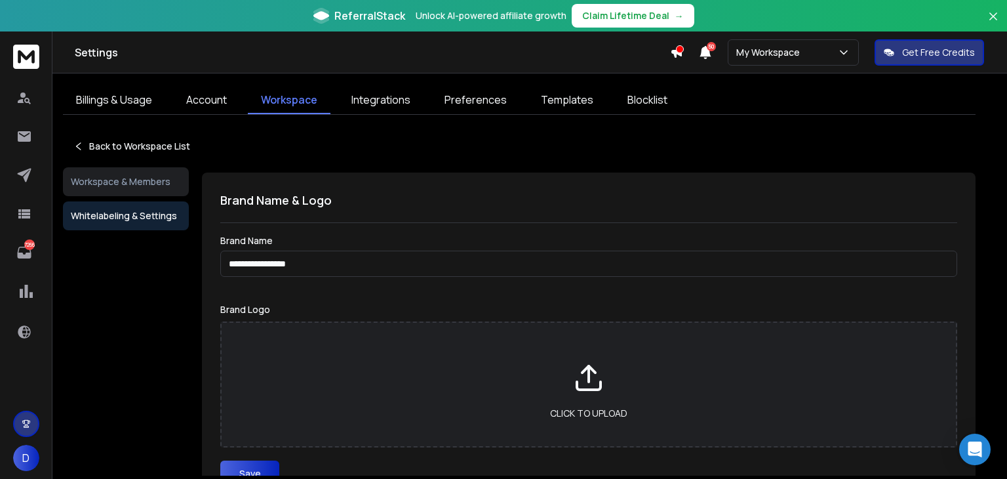
click at [77, 142] on icon at bounding box center [78, 146] width 10 height 10
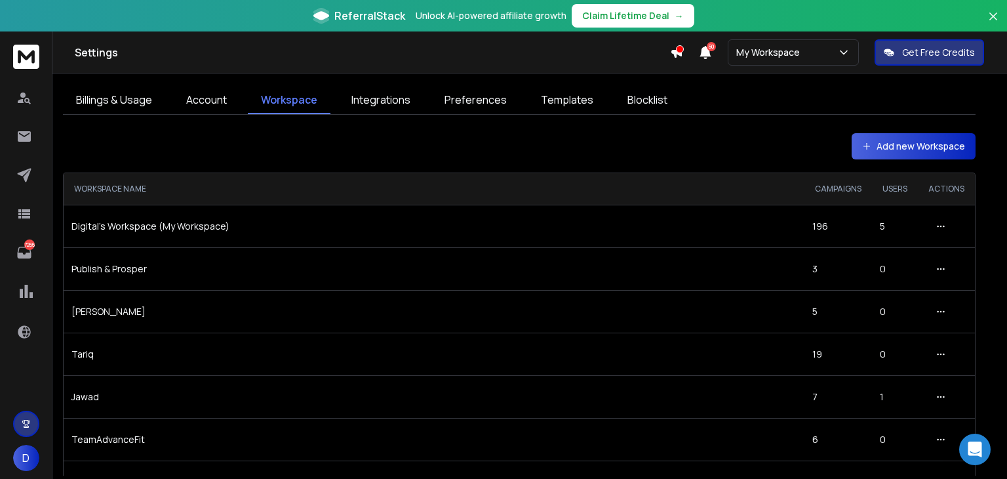
click at [92, 99] on link "Billings & Usage" at bounding box center [114, 101] width 102 height 28
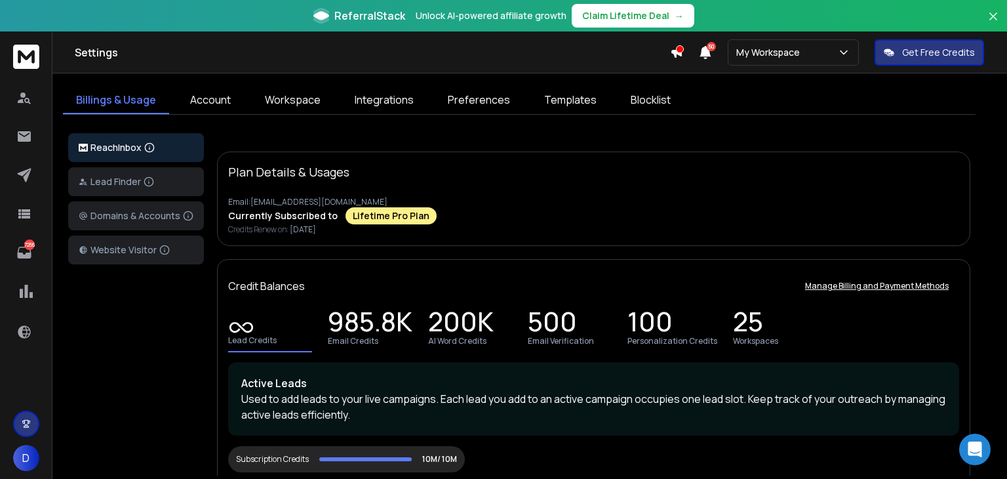
click at [26, 161] on div "7266" at bounding box center [26, 217] width 30 height 265
click at [33, 179] on link at bounding box center [24, 175] width 26 height 26
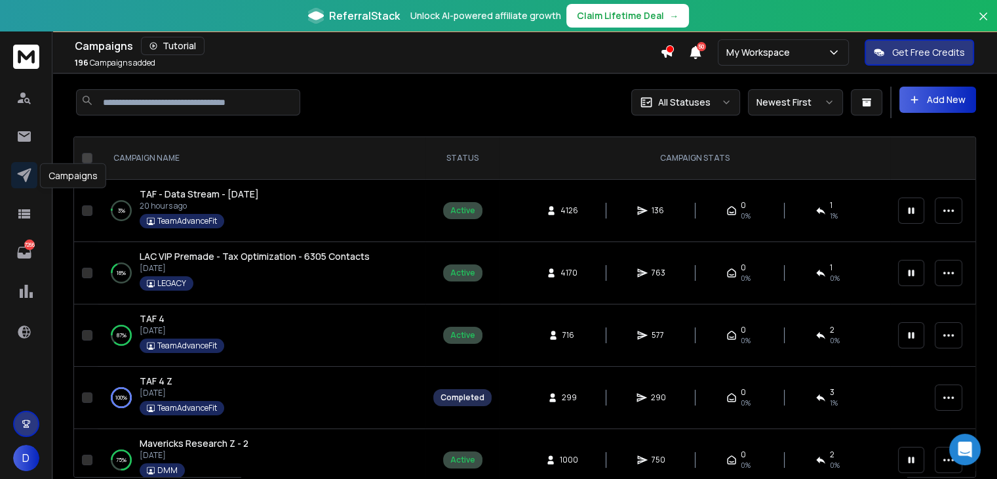
click at [460, 155] on th "STATUS" at bounding box center [462, 158] width 74 height 43
click at [490, 109] on div at bounding box center [299, 102] width 452 height 31
click at [28, 460] on span "D" at bounding box center [26, 457] width 26 height 26
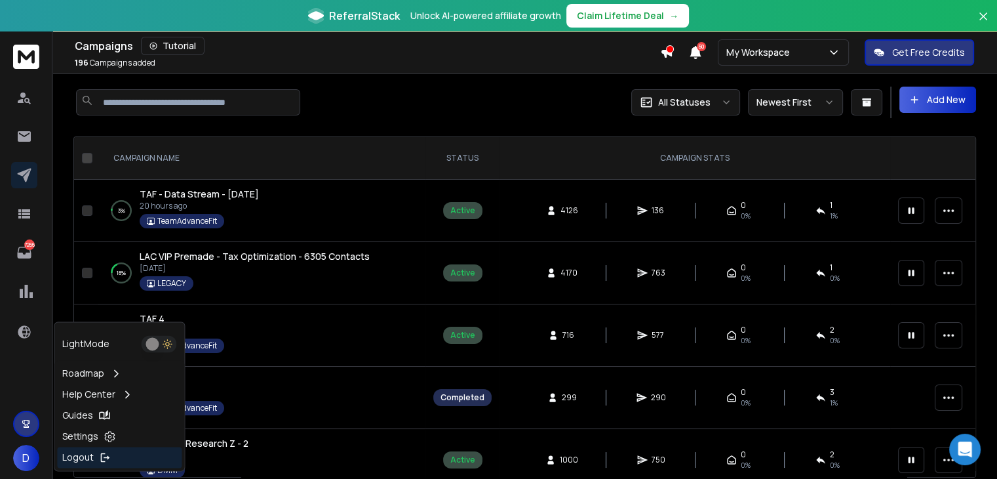
click at [94, 459] on div "Logout" at bounding box center [119, 456] width 125 height 21
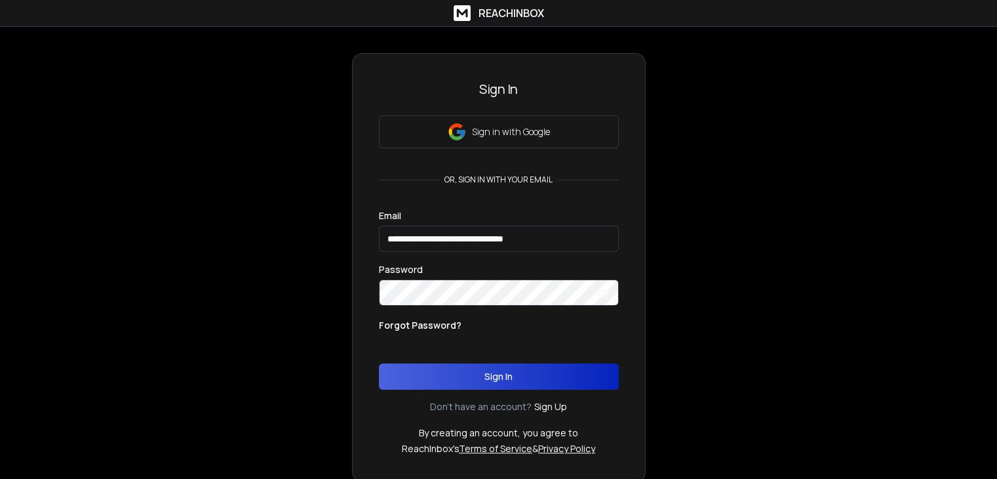
click at [522, 250] on input "**********" at bounding box center [499, 238] width 240 height 26
type input "**********"
click at [469, 369] on button "Sign In" at bounding box center [499, 376] width 240 height 26
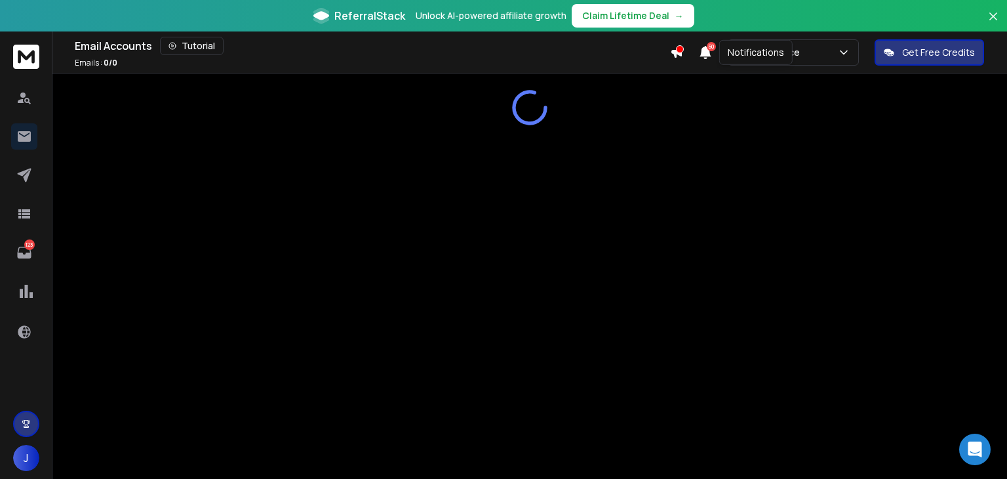
click at [777, 60] on div "Notifications" at bounding box center [755, 52] width 73 height 25
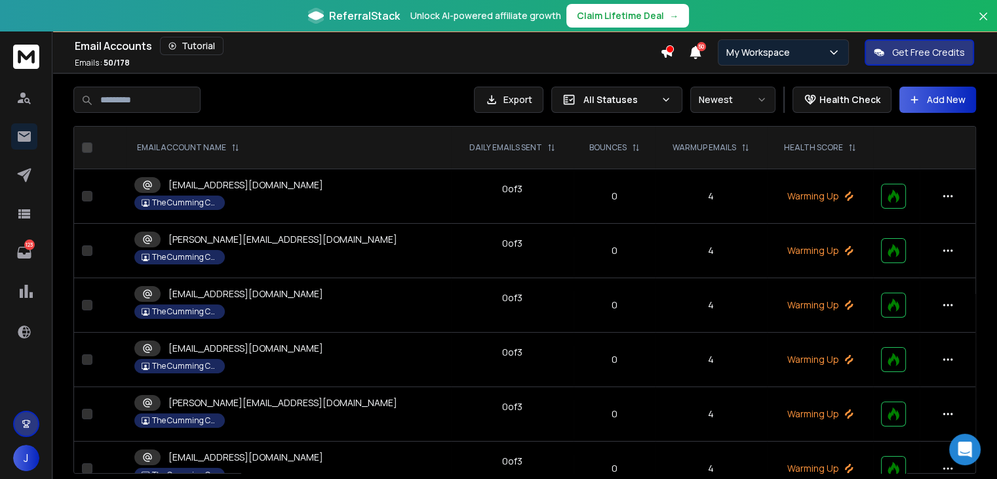
click at [790, 43] on button "My Workspace" at bounding box center [783, 52] width 131 height 26
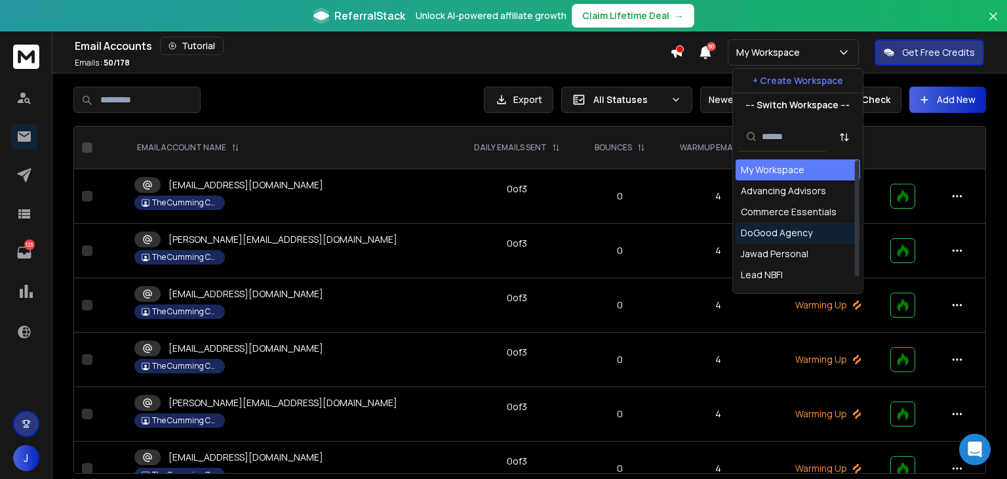
click at [771, 238] on div "DoGood Agency" at bounding box center [776, 232] width 71 height 13
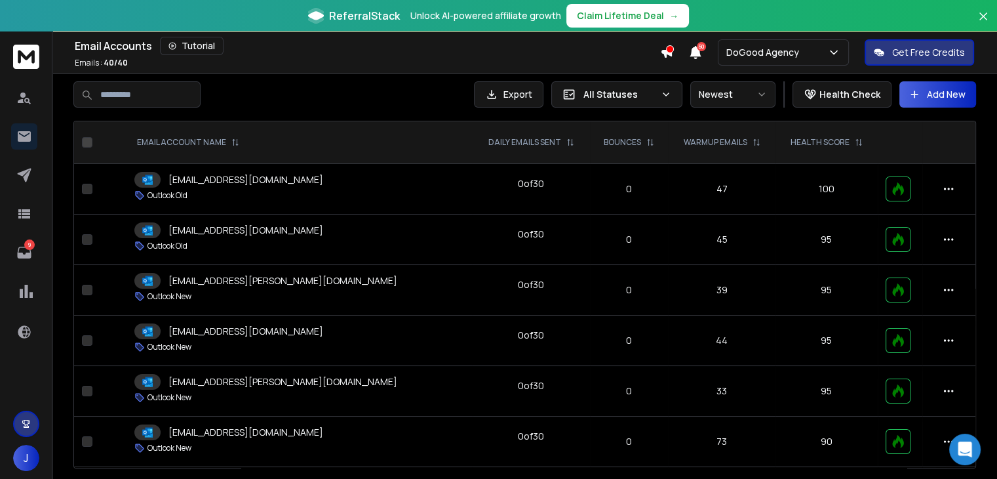
scroll to position [8, 0]
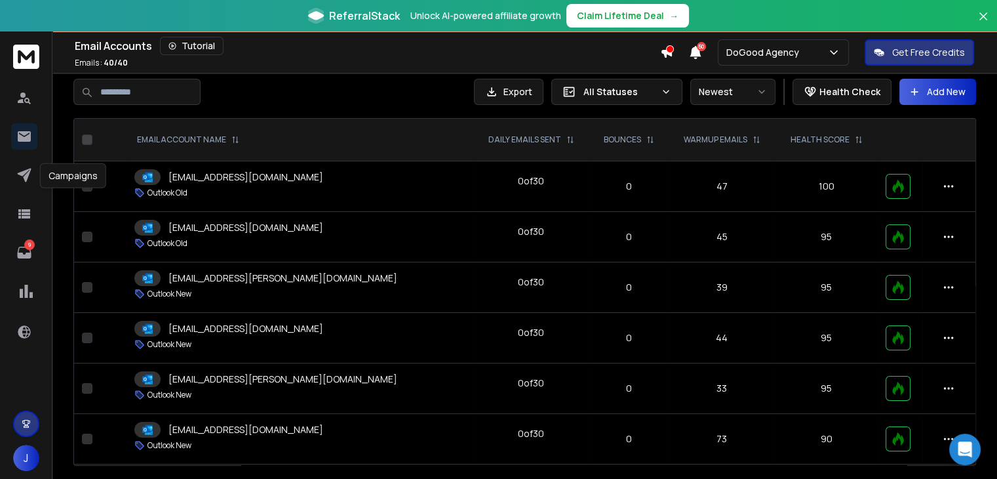
click at [24, 176] on icon at bounding box center [24, 175] width 16 height 16
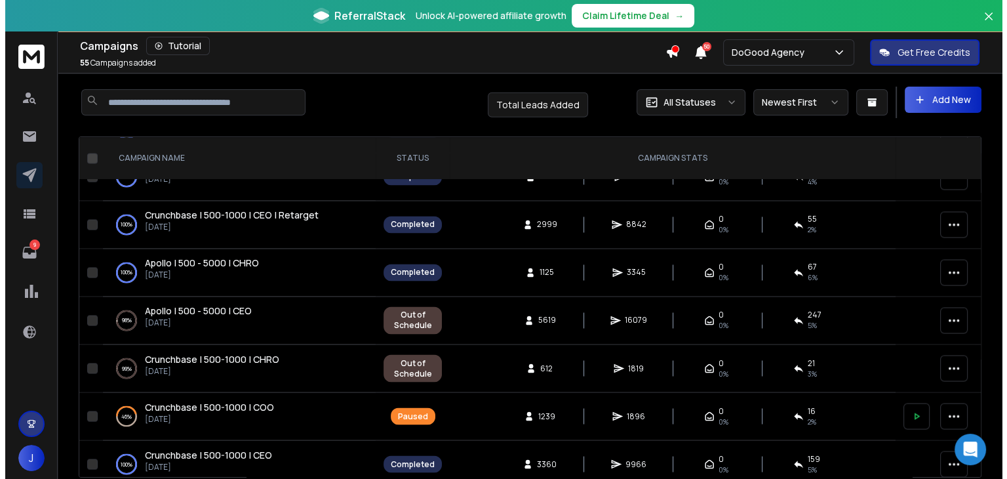
scroll to position [2337, 0]
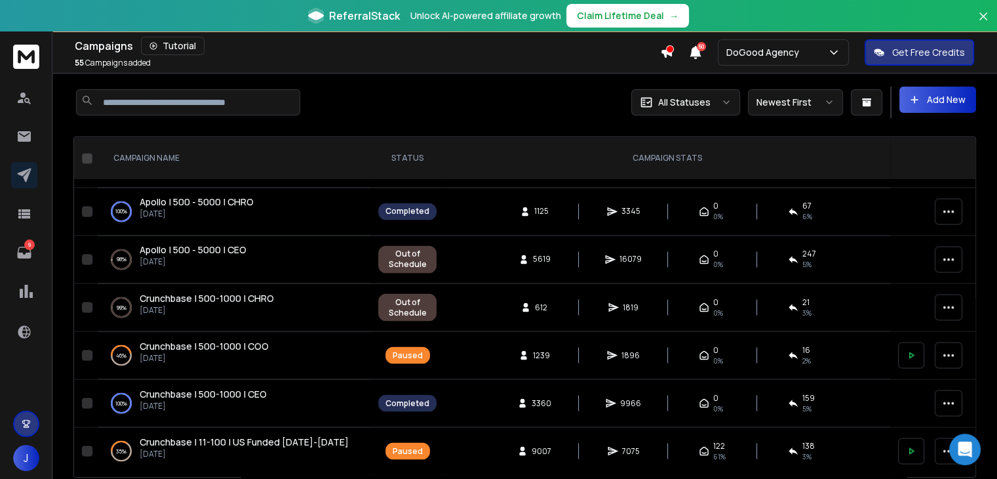
click at [153, 400] on p "[DATE]" at bounding box center [203, 405] width 127 height 10
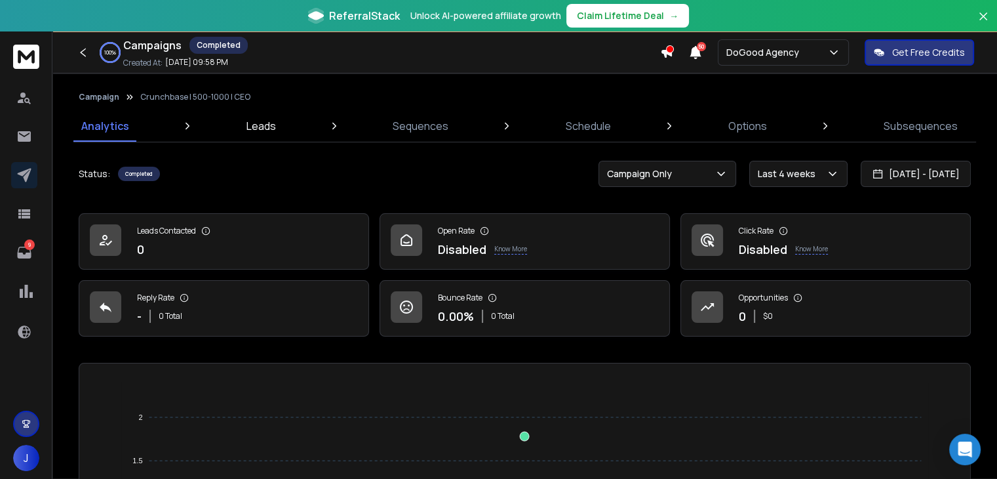
click at [273, 134] on link "Leads" at bounding box center [261, 125] width 45 height 31
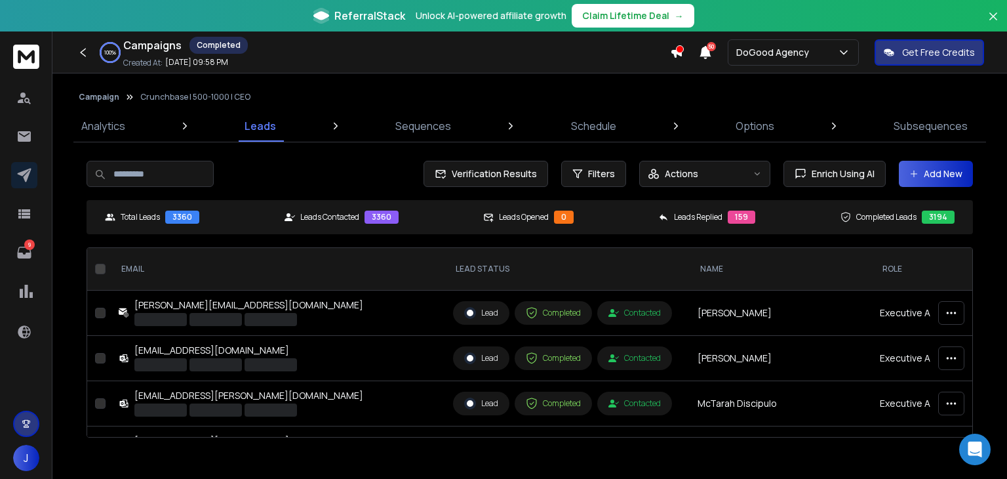
click at [402, 71] on div "100 % Campaigns Completed Created At: [DATE] 09:58 PM 50 DoGood Agency Get Free…" at bounding box center [503, 52] width 1007 height 42
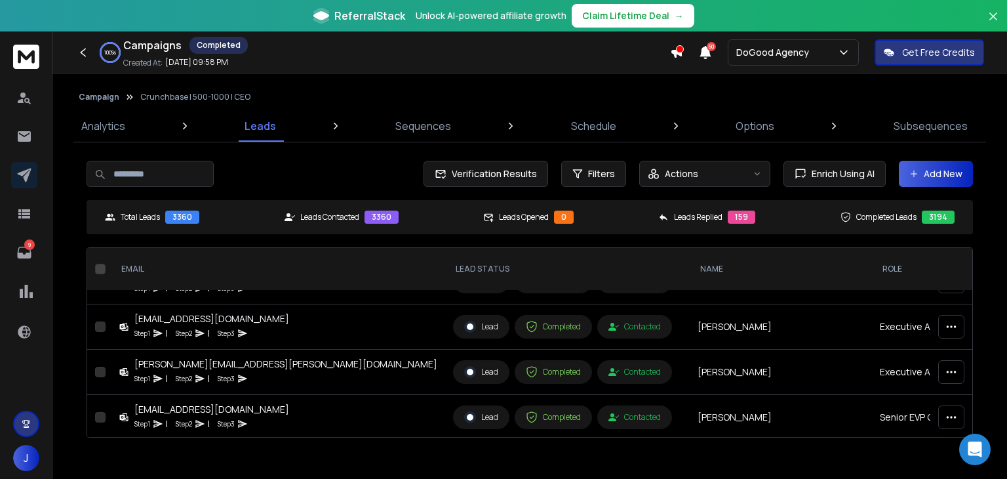
scroll to position [524, 0]
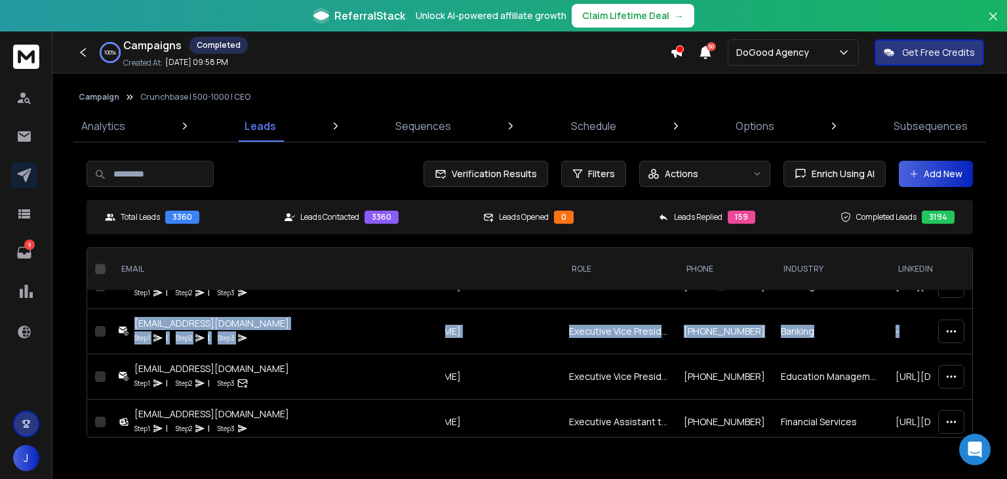
drag, startPoint x: 960, startPoint y: 300, endPoint x: 959, endPoint y: 316, distance: 16.4
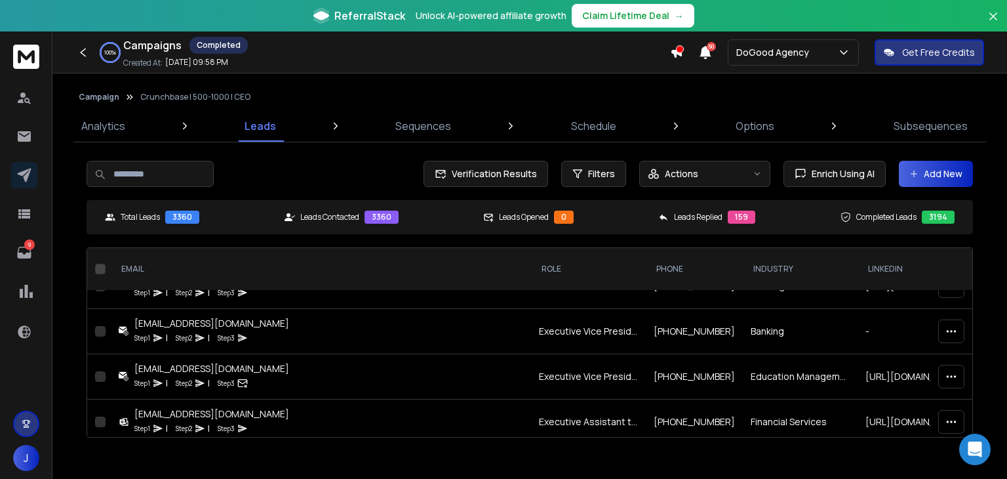
click at [313, 184] on div "Verification Results Filters Actions Enrich Using AI Add New" at bounding box center [530, 174] width 886 height 26
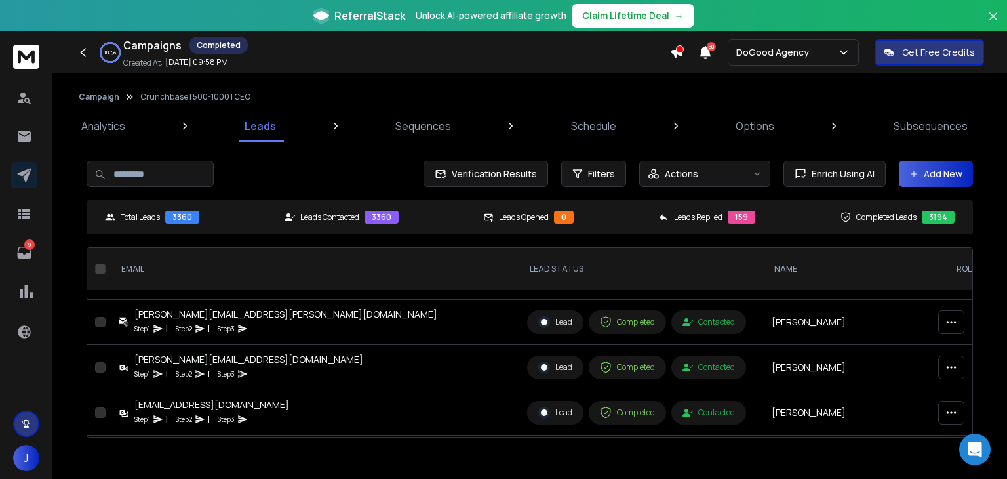
scroll to position [6638, 0]
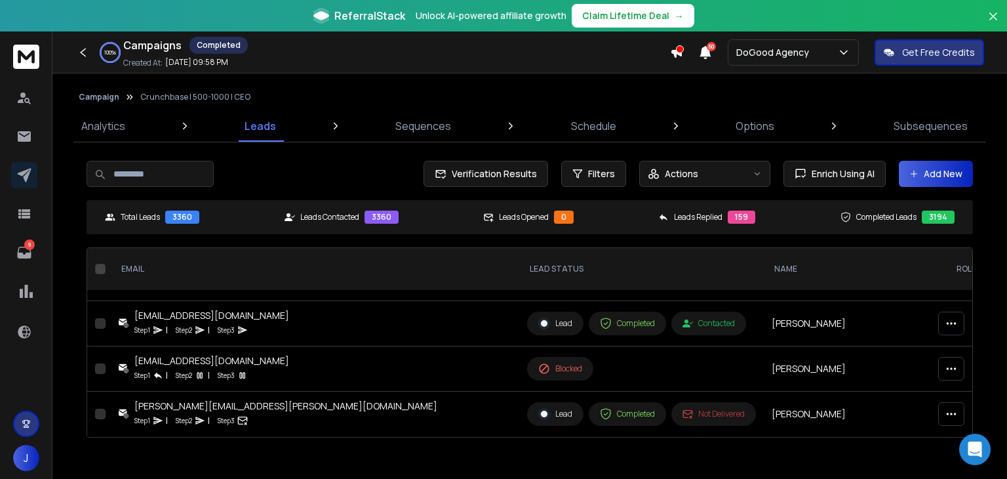
click at [984, 351] on div "Verification Results Filters Actions Enrich Using AI Add New Total Leads 3360 L…" at bounding box center [529, 297] width 912 height 284
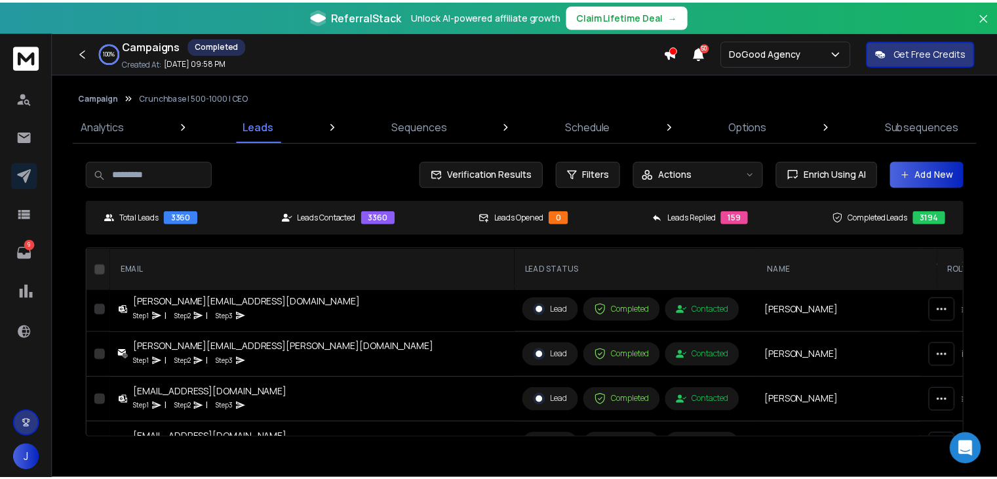
scroll to position [8893, 0]
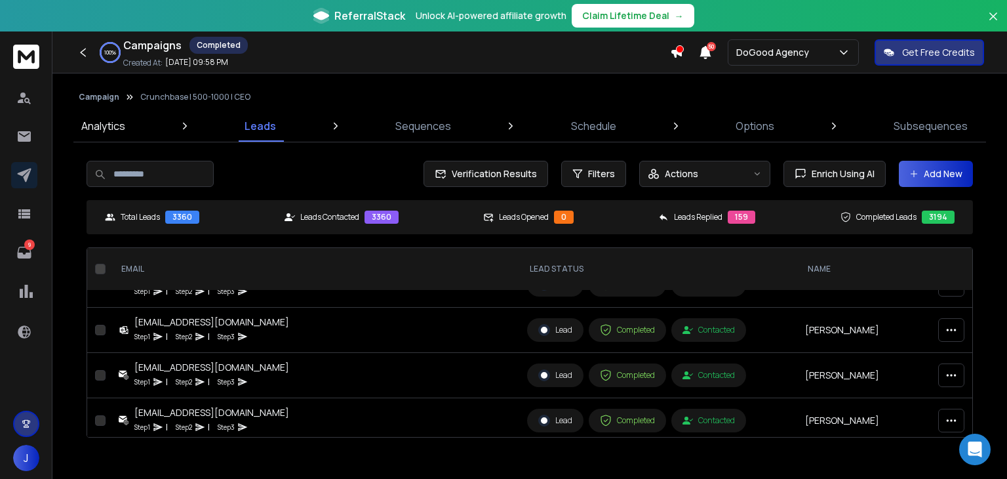
click at [121, 128] on p "Analytics" at bounding box center [103, 126] width 44 height 16
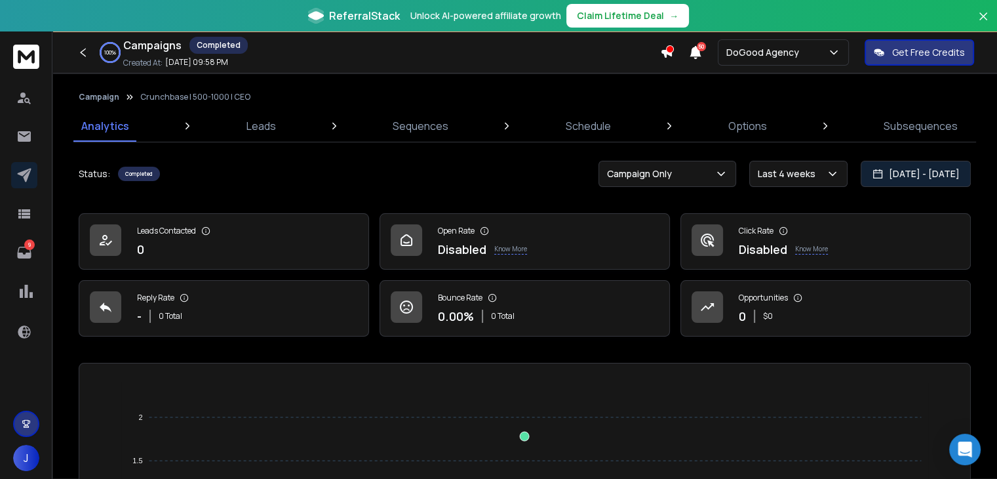
click at [874, 178] on button "[DATE] - [DATE]" at bounding box center [916, 174] width 110 height 26
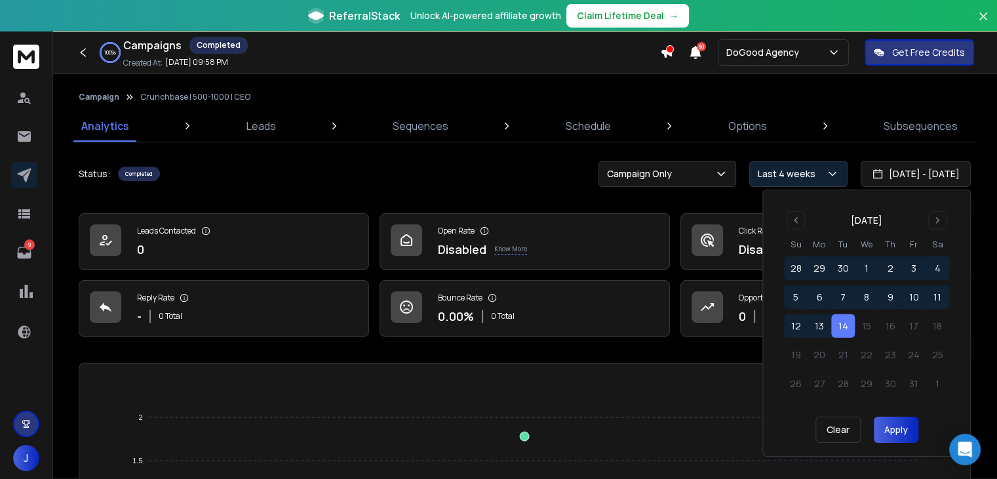
click at [758, 174] on p "Last 4 weeks" at bounding box center [789, 173] width 63 height 13
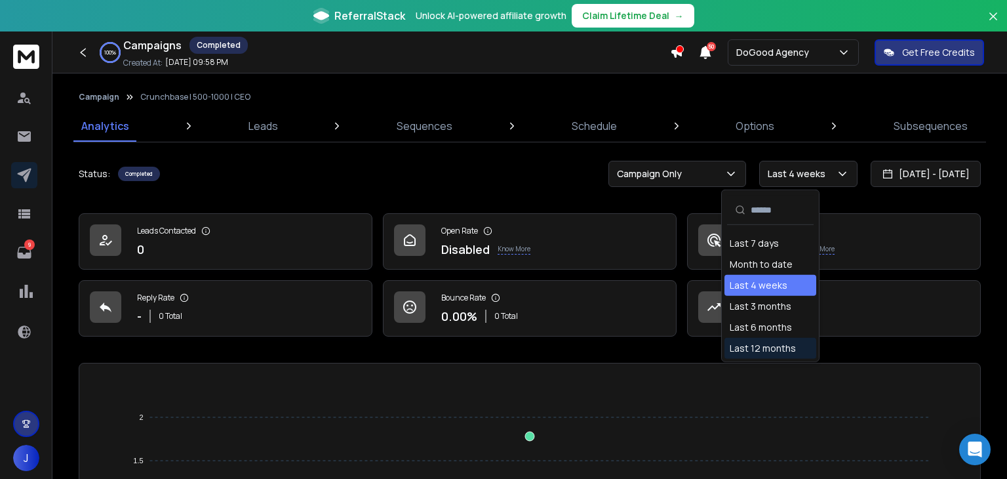
click at [747, 344] on div "Last 12 months" at bounding box center [763, 348] width 66 height 13
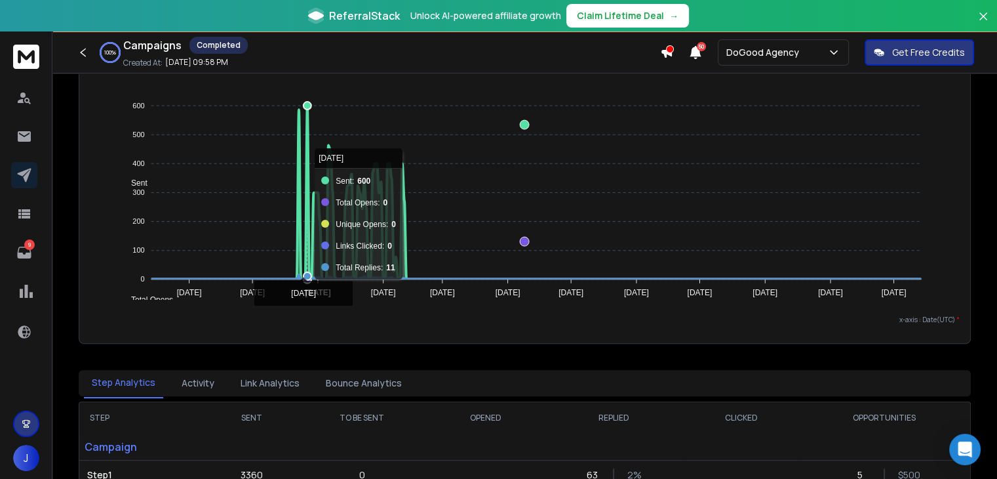
scroll to position [197, 0]
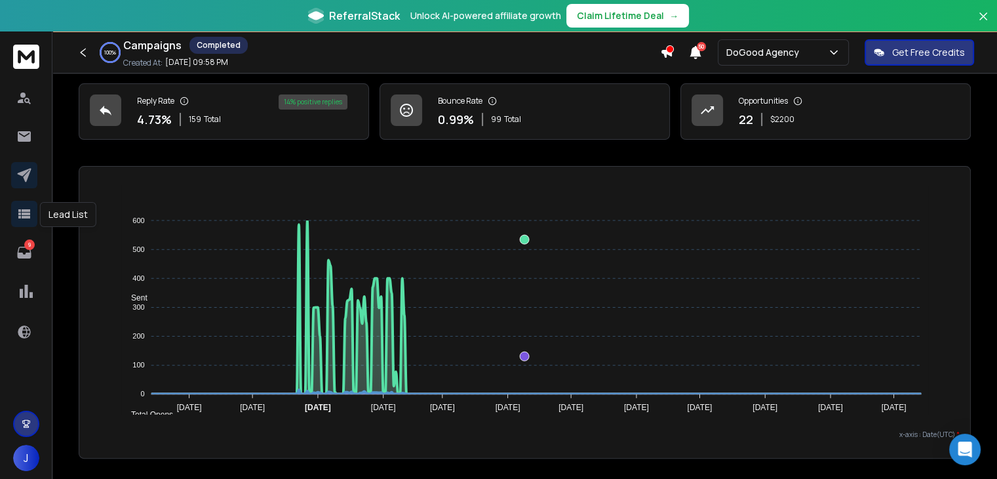
click at [25, 208] on icon at bounding box center [24, 214] width 16 height 16
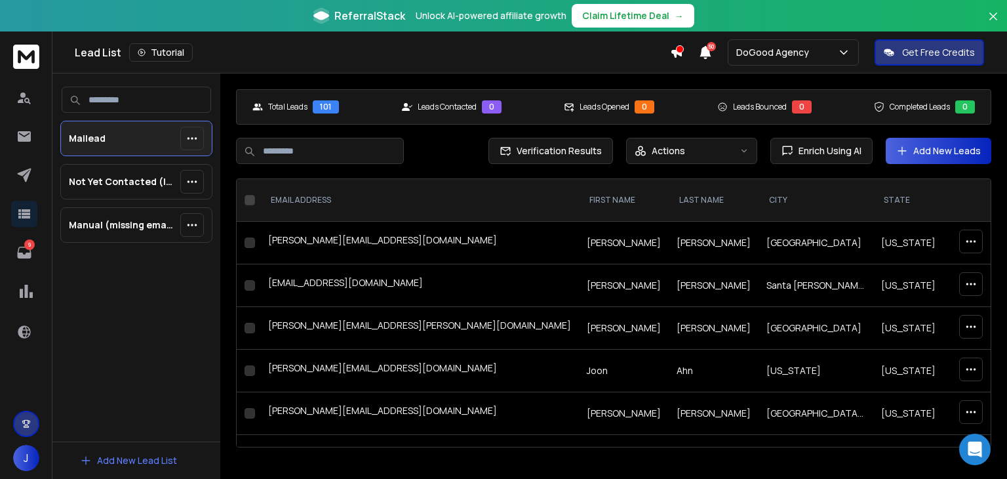
click at [136, 186] on p "Not Yet Contacted (Instantly)" at bounding box center [122, 181] width 106 height 13
